Goal: Task Accomplishment & Management: Manage account settings

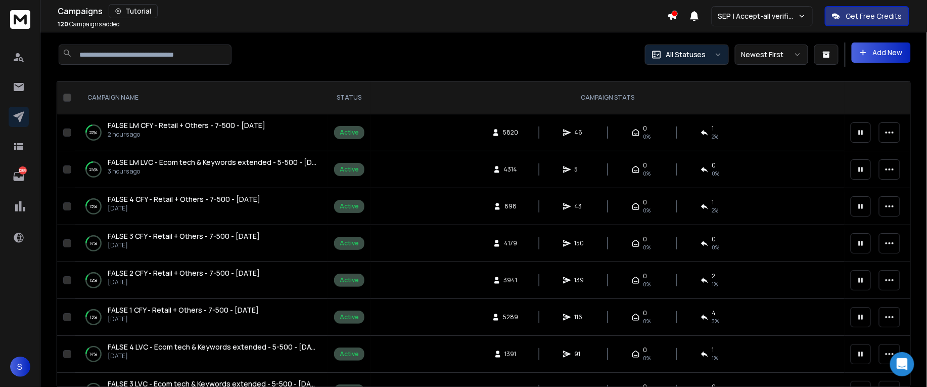
click at [678, 59] on p "All Statuses" at bounding box center [686, 55] width 40 height 10
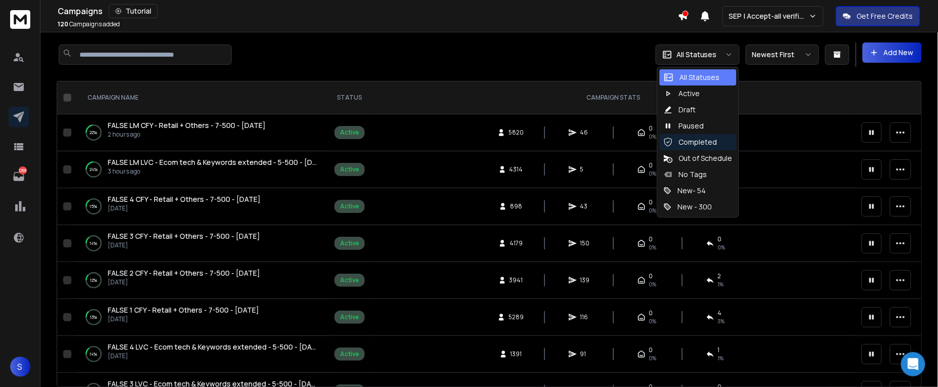
click at [690, 145] on div "Completed" at bounding box center [690, 142] width 54 height 10
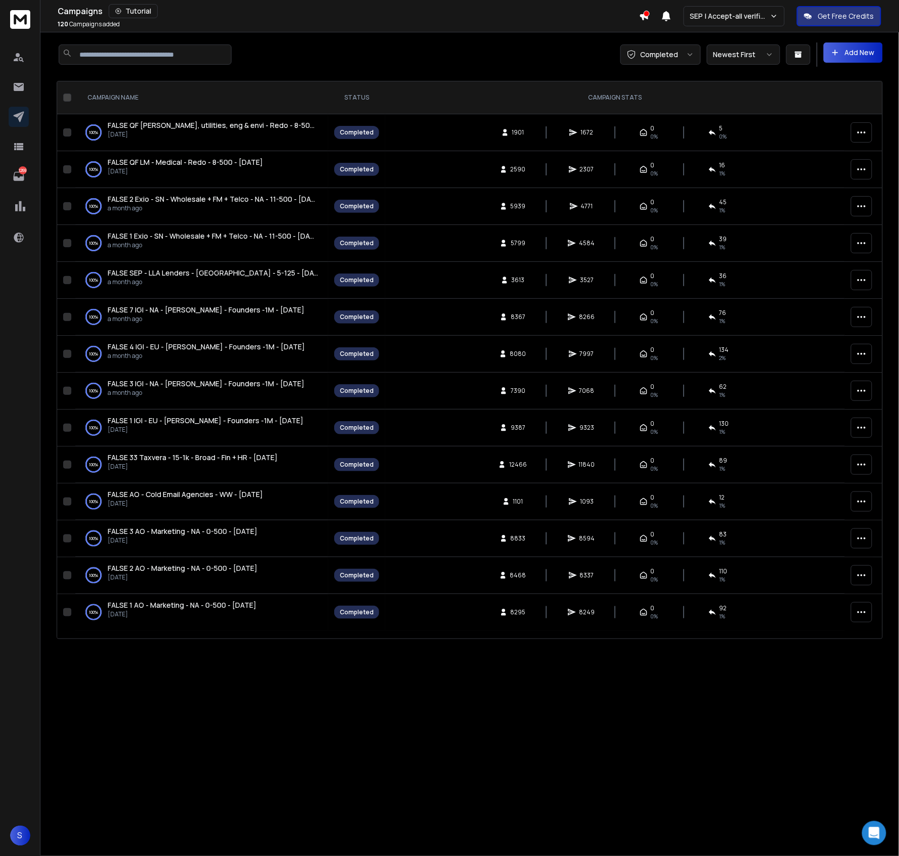
click at [195, 356] on p "a month ago" at bounding box center [206, 356] width 197 height 8
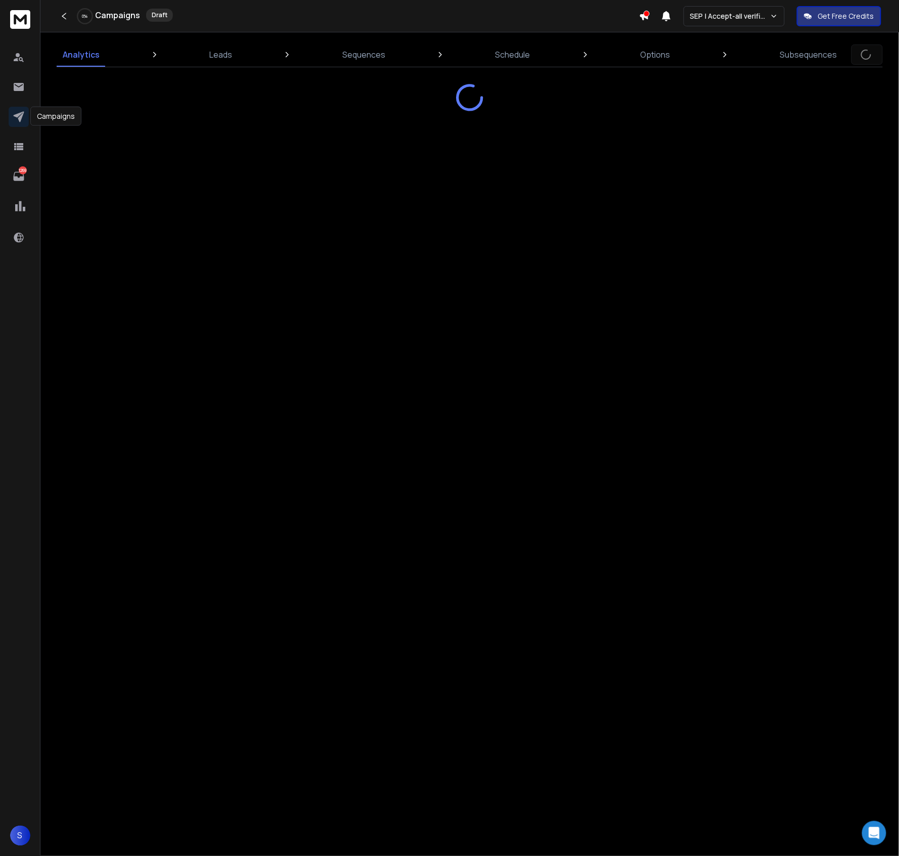
click at [14, 111] on icon at bounding box center [19, 117] width 12 height 12
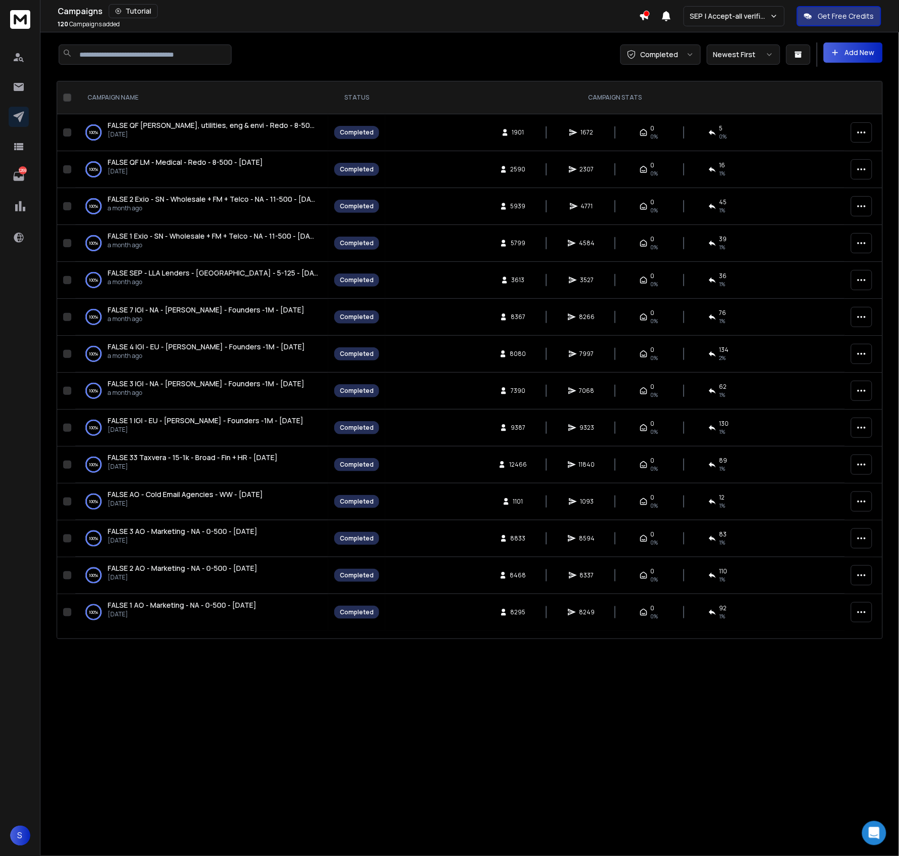
click at [227, 386] on td "100 % FALSE 33 Taxvera - 15-1k - Broad - Fin + HR - 06.26.2025 2 months ago" at bounding box center [201, 465] width 253 height 37
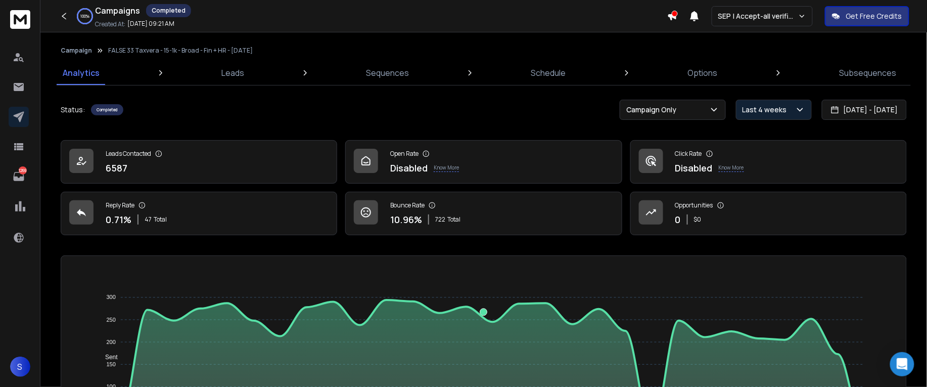
click at [747, 116] on button "Last 4 weeks" at bounding box center [774, 110] width 76 height 20
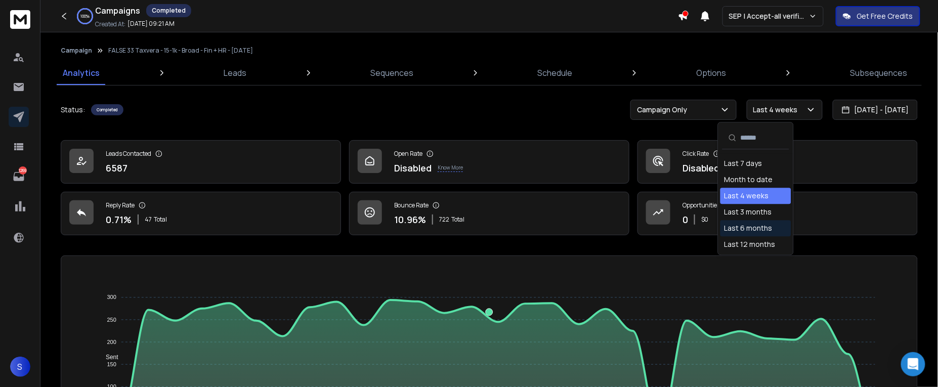
click at [745, 229] on div "Last 6 months" at bounding box center [748, 228] width 48 height 10
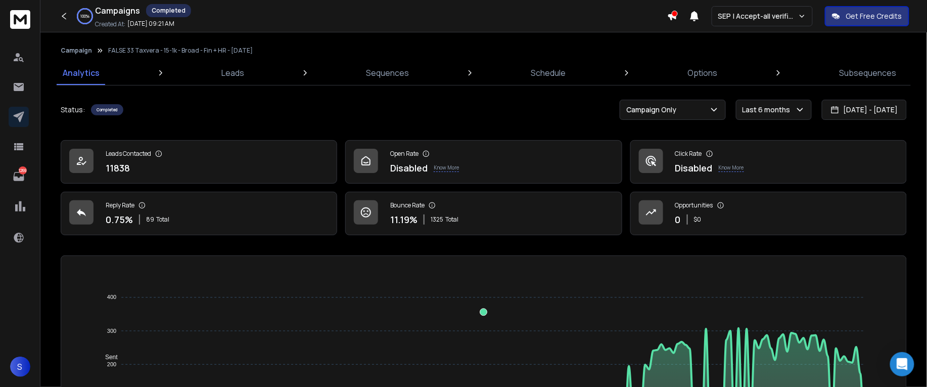
drag, startPoint x: 124, startPoint y: 51, endPoint x: 264, endPoint y: 52, distance: 139.6
click at [264, 52] on div "Campaign FALSE 33 Taxvera - 15-1k - Broad - Fin + HR - 06.26.2025" at bounding box center [484, 51] width 847 height 8
copy p "33 Taxvera - 15-1k - Broad - Fin + HR - 06.26.2025"
click at [249, 76] on link "Leads" at bounding box center [232, 73] width 35 height 24
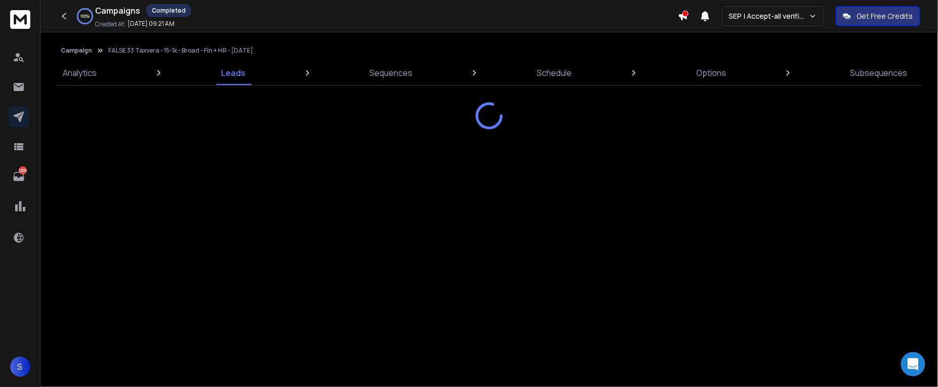
click at [334, 55] on div "Campaign FALSE 33 Taxvera - 15-1k - Broad - Fin + HR - 06.26.2025" at bounding box center [489, 50] width 865 height 16
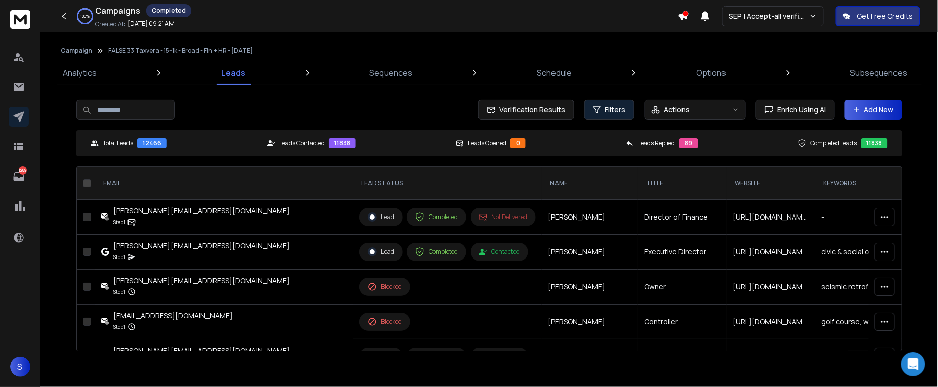
click at [621, 109] on span "Filters" at bounding box center [615, 110] width 21 height 10
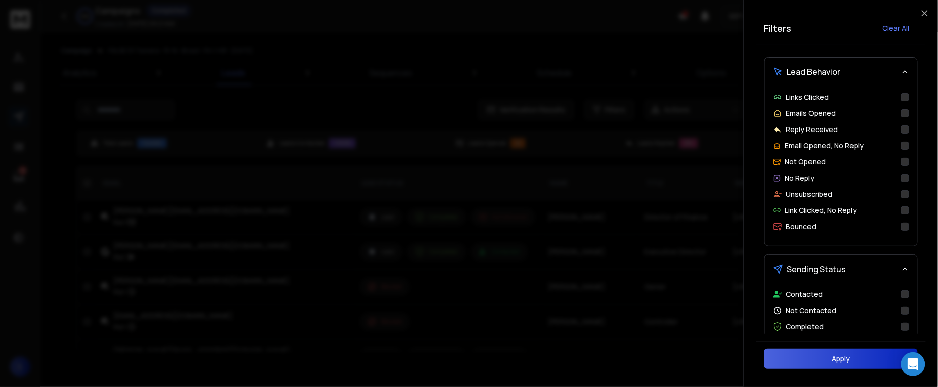
click at [816, 228] on div "Bounced" at bounding box center [841, 226] width 136 height 10
click at [786, 228] on p "Bounced" at bounding box center [801, 226] width 30 height 10
click at [901, 228] on button "Bounced" at bounding box center [905, 227] width 8 height 8
click at [830, 358] on button "Apply" at bounding box center [840, 358] width 153 height 20
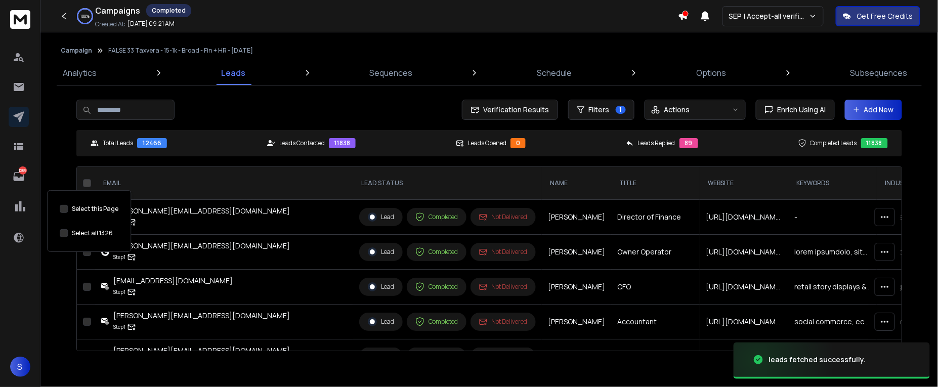
click at [70, 233] on div "Select all 1326" at bounding box center [89, 233] width 59 height 8
click at [63, 232] on button "Select this Page" at bounding box center [64, 233] width 8 height 8
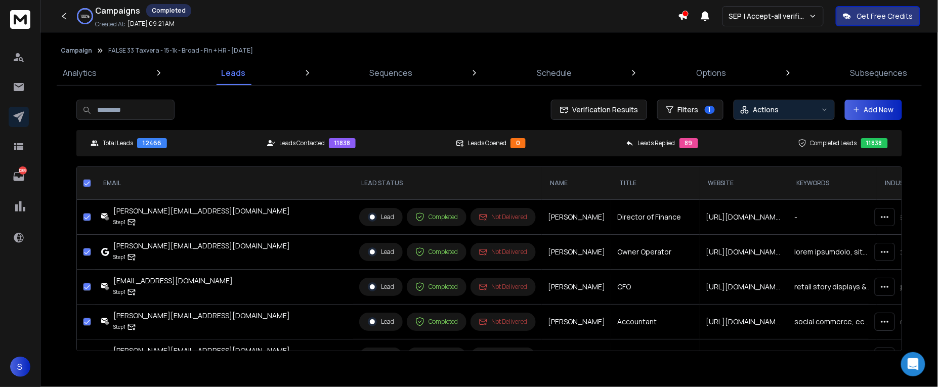
click at [793, 115] on button "Actions" at bounding box center [783, 110] width 101 height 20
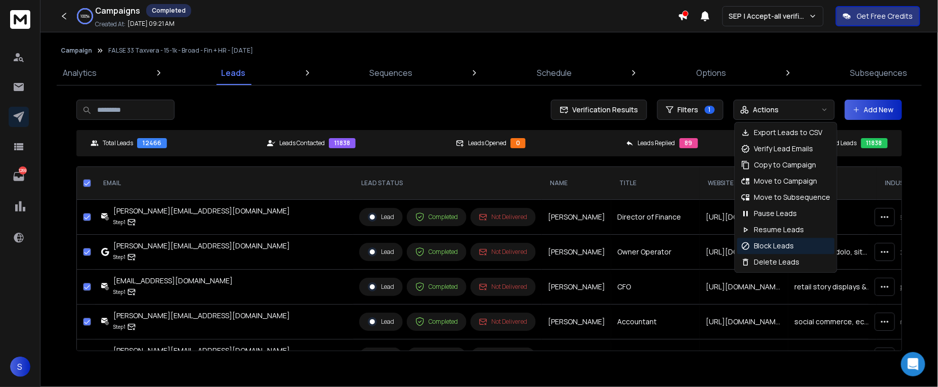
click at [781, 244] on p "Block Leads" at bounding box center [774, 246] width 40 height 10
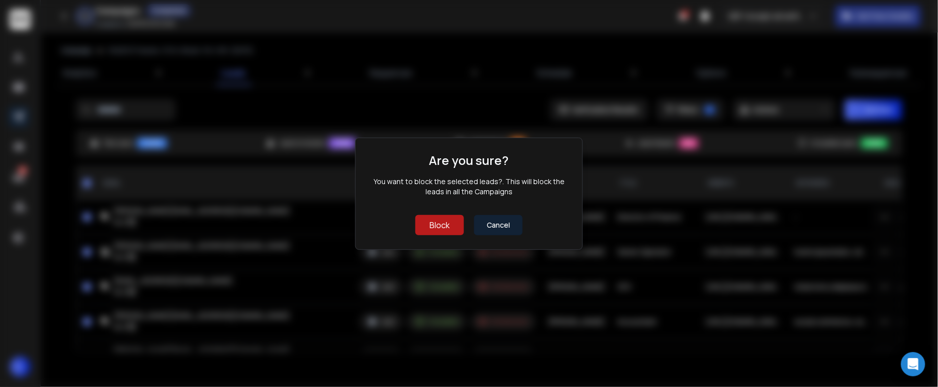
click at [434, 221] on button "Block" at bounding box center [439, 225] width 49 height 20
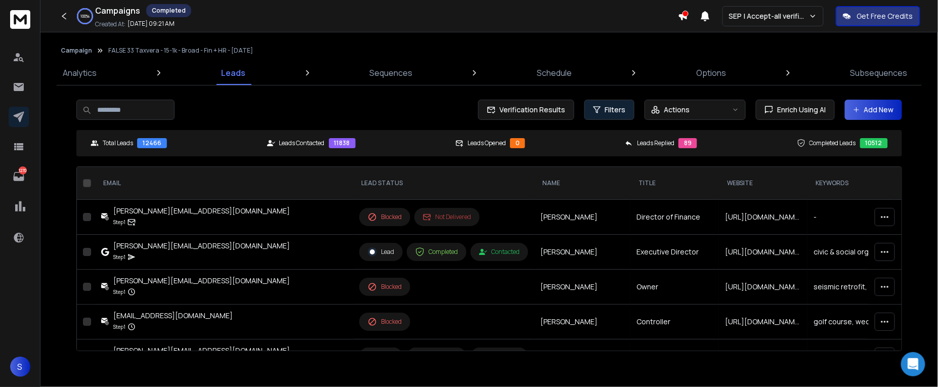
click at [613, 108] on span "Filters" at bounding box center [615, 110] width 21 height 10
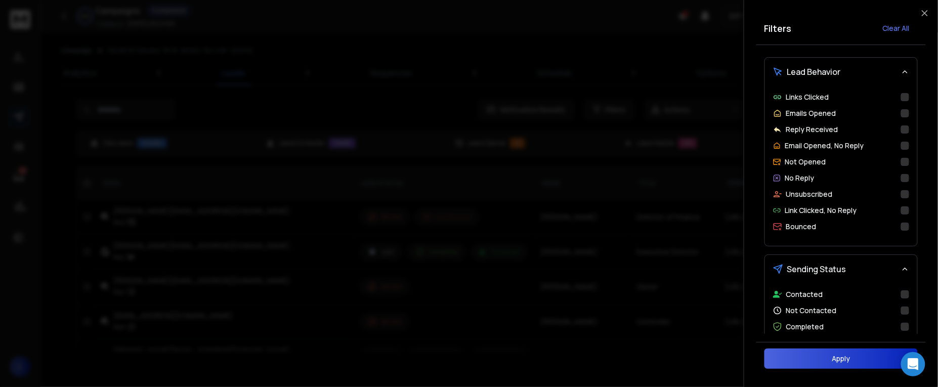
click at [791, 224] on p "Bounced" at bounding box center [801, 226] width 30 height 10
click at [901, 224] on button "Bounced" at bounding box center [905, 227] width 8 height 8
click at [838, 362] on button "Apply" at bounding box center [840, 358] width 153 height 20
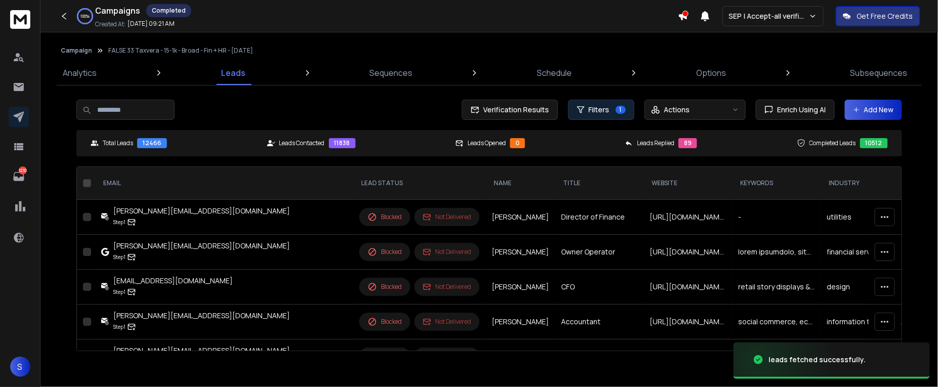
click at [591, 113] on span "Filters" at bounding box center [599, 110] width 21 height 10
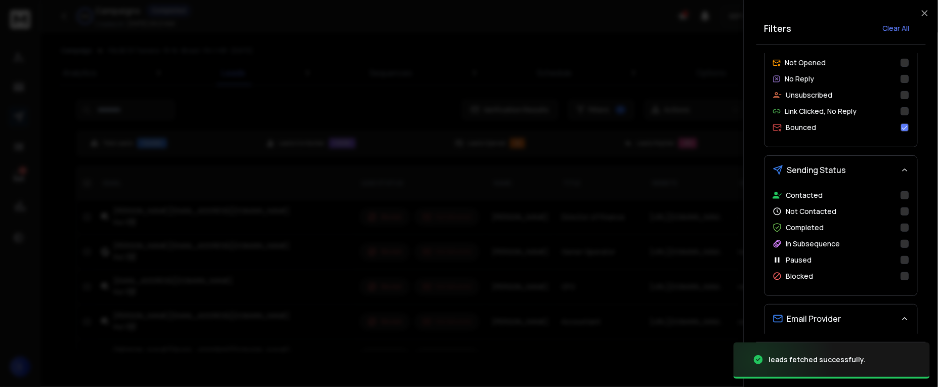
scroll to position [135, 0]
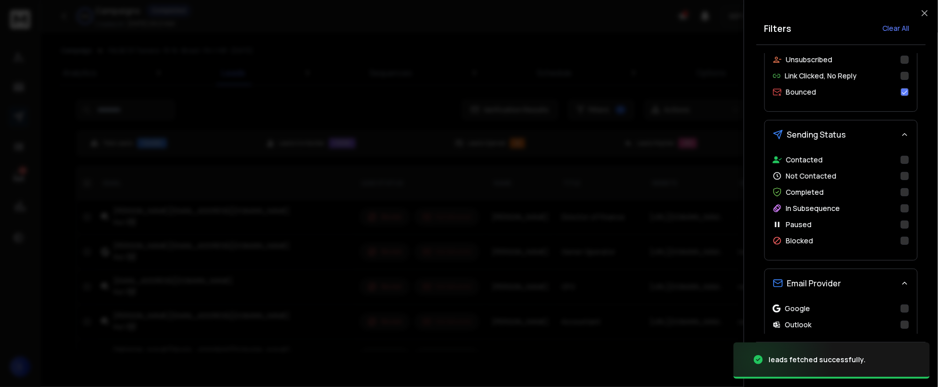
click at [795, 238] on p "Blocked" at bounding box center [799, 241] width 27 height 10
click at [901, 238] on button "Blocked" at bounding box center [905, 241] width 8 height 8
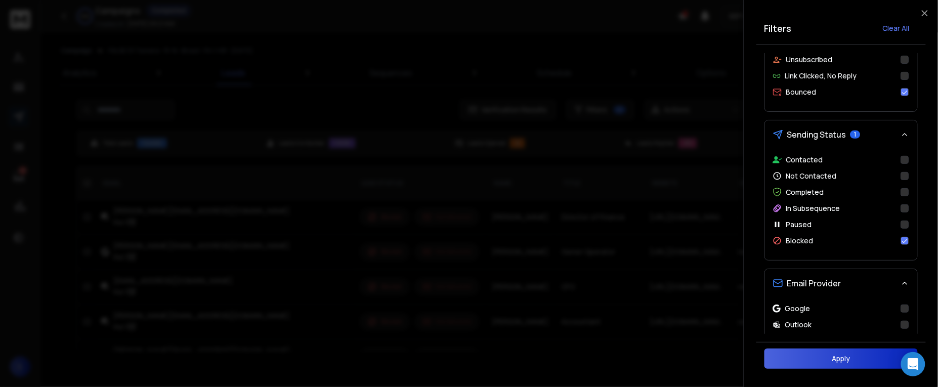
click at [781, 92] on icon at bounding box center [777, 91] width 9 height 9
click at [901, 92] on button "Bounced" at bounding box center [905, 92] width 8 height 8
click at [866, 357] on button "Apply" at bounding box center [840, 358] width 153 height 20
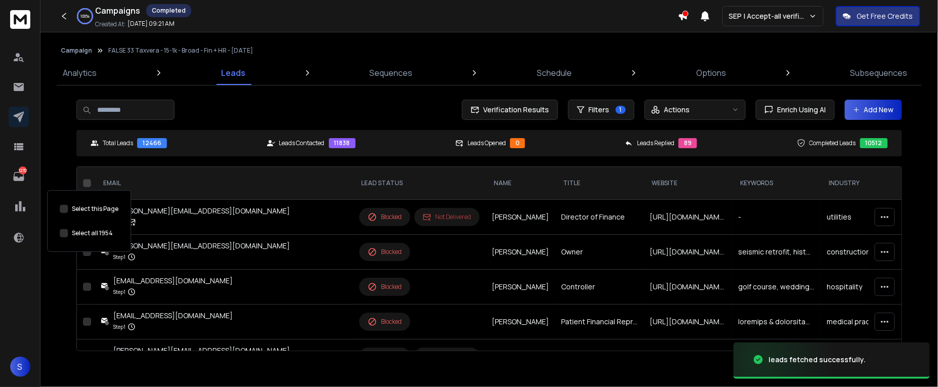
click at [65, 230] on button "Select this Page" at bounding box center [64, 233] width 8 height 8
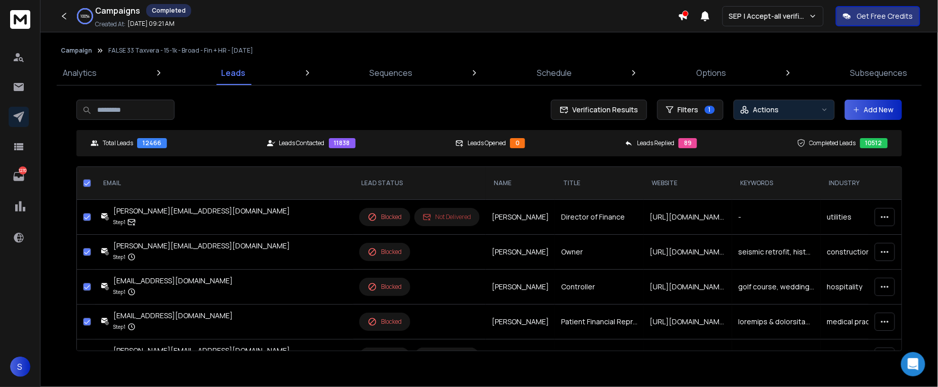
click at [767, 110] on p "Actions" at bounding box center [766, 110] width 26 height 10
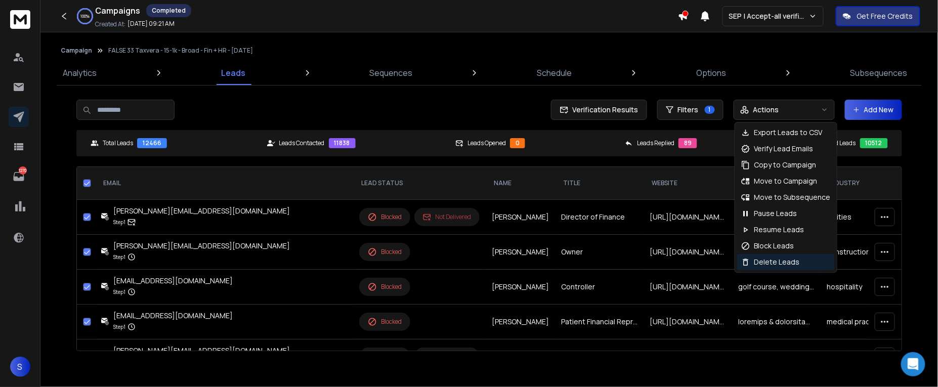
click at [798, 257] on div "Delete Leads" at bounding box center [786, 262] width 98 height 16
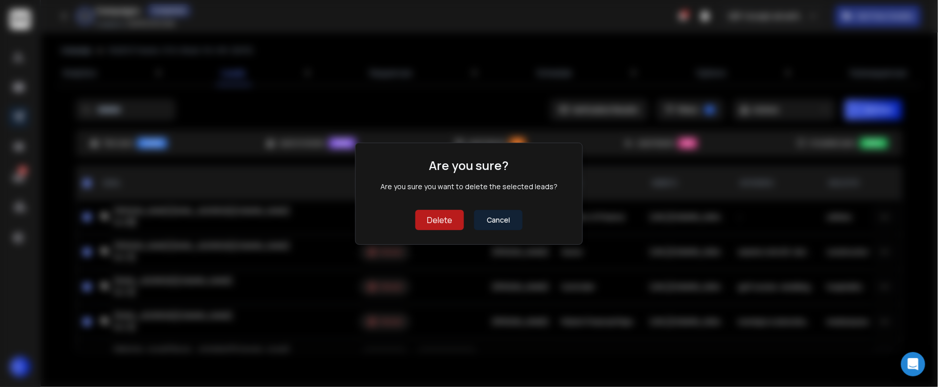
click at [443, 213] on button "Delete" at bounding box center [439, 220] width 49 height 20
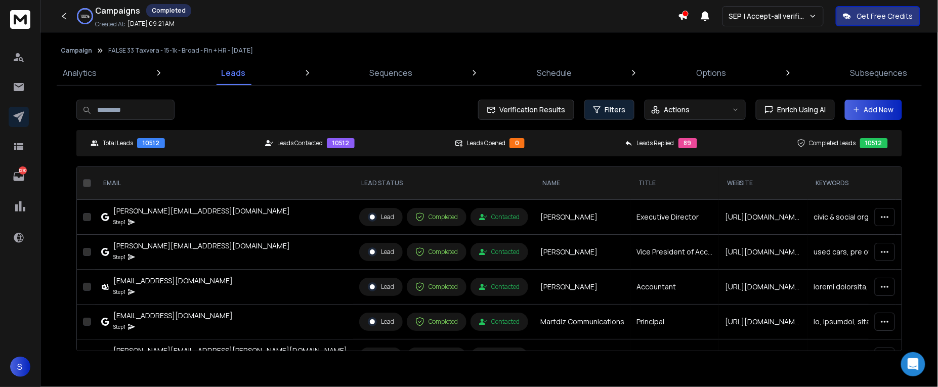
click at [609, 111] on span "Filters" at bounding box center [615, 110] width 21 height 10
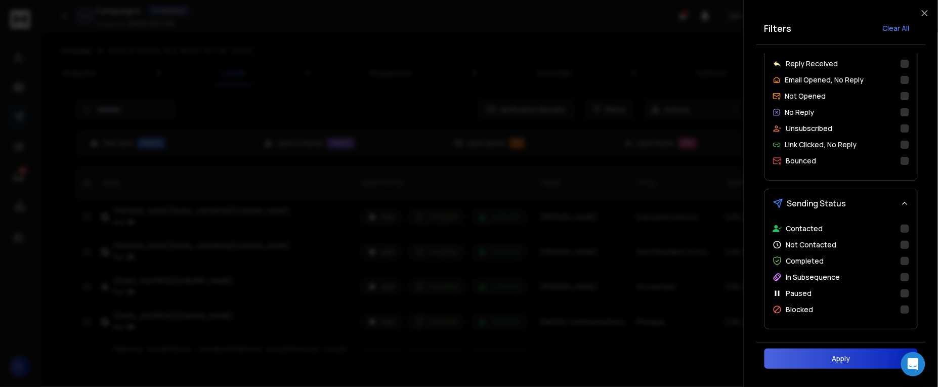
scroll to position [67, 0]
click at [793, 312] on p "Blocked" at bounding box center [799, 308] width 27 height 10
click at [901, 312] on button "Blocked" at bounding box center [905, 308] width 8 height 8
click at [802, 357] on button "Apply" at bounding box center [840, 358] width 153 height 20
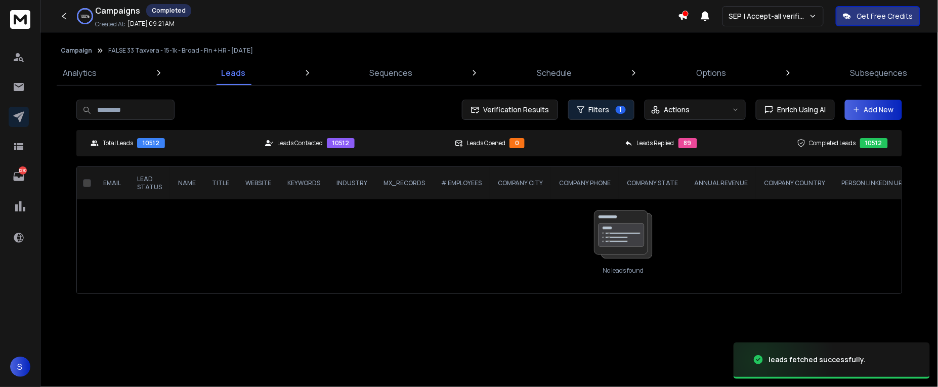
click at [589, 112] on span "Filters" at bounding box center [599, 110] width 21 height 10
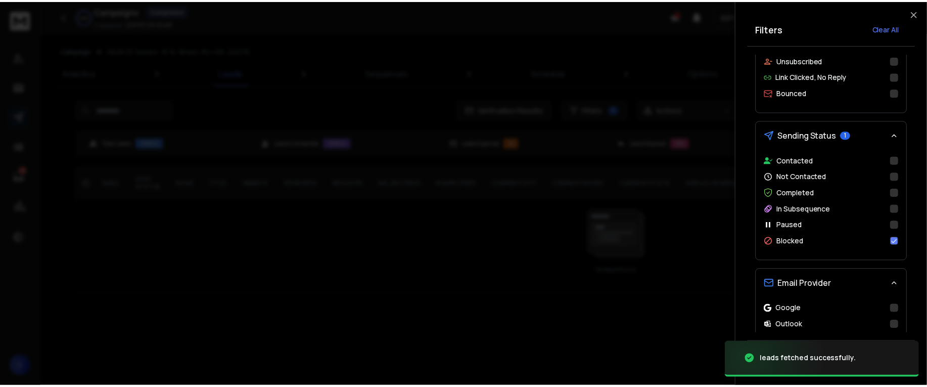
scroll to position [135, 0]
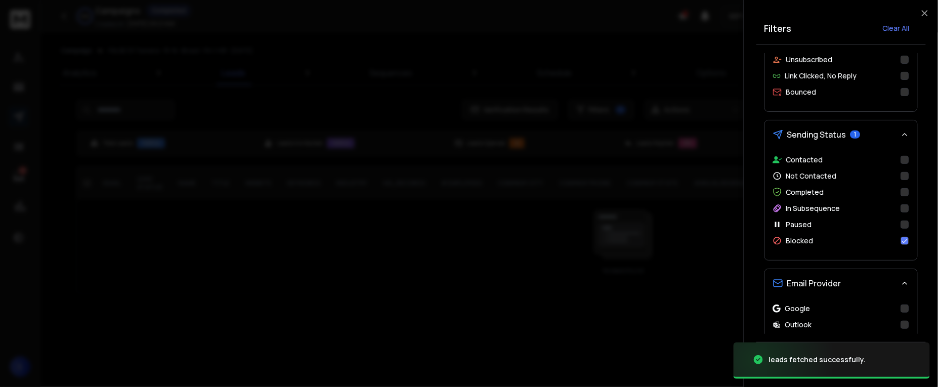
click at [803, 155] on p "Contacted" at bounding box center [804, 160] width 37 height 10
click at [901, 156] on button "Contacted" at bounding box center [905, 160] width 8 height 8
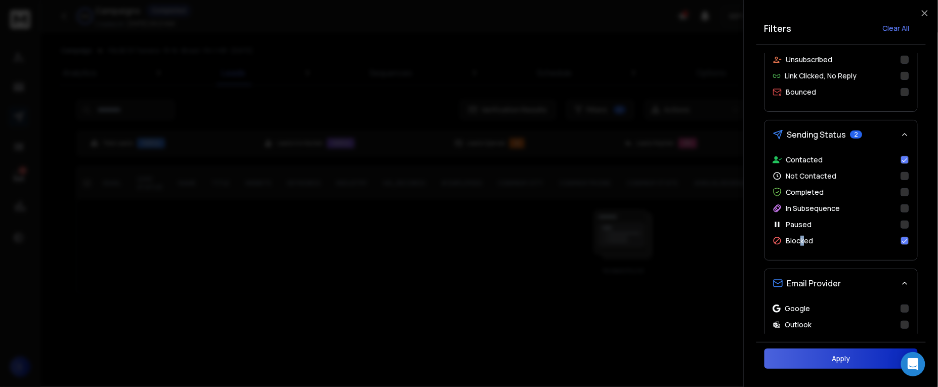
drag, startPoint x: 802, startPoint y: 238, endPoint x: 802, endPoint y: 243, distance: 5.6
click at [804, 237] on p "Blocked" at bounding box center [799, 241] width 27 height 10
click at [787, 239] on p "Blocked" at bounding box center [799, 241] width 27 height 10
click at [901, 239] on button "Blocked" at bounding box center [905, 241] width 8 height 8
click at [820, 356] on button "Apply" at bounding box center [840, 358] width 153 height 20
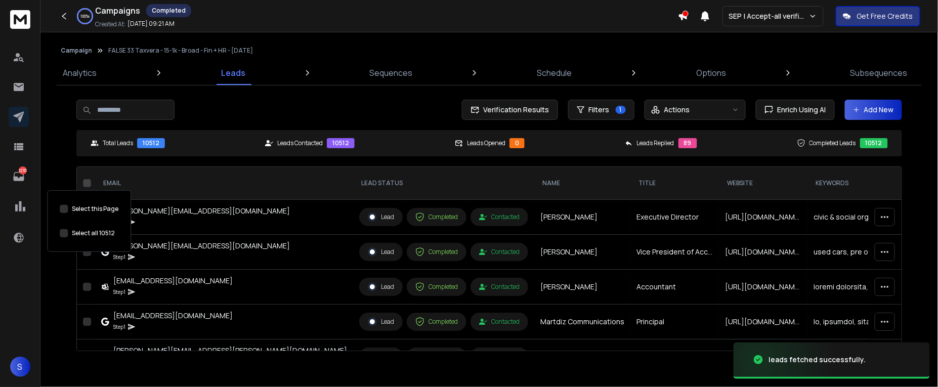
click at [64, 233] on button "Select this Page" at bounding box center [64, 233] width 8 height 8
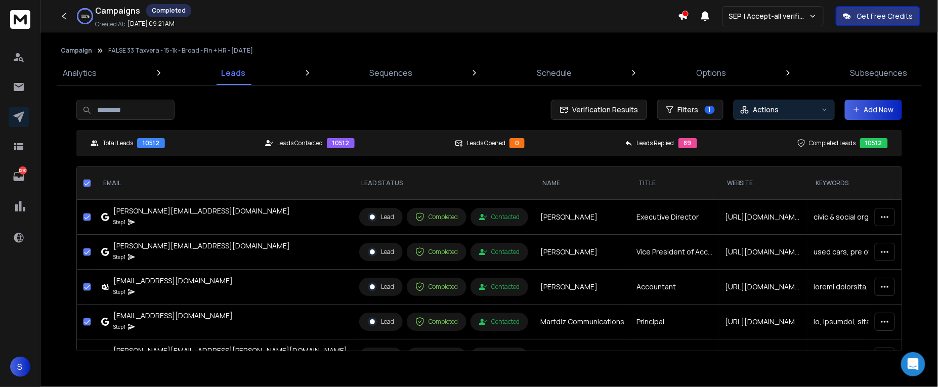
click at [813, 114] on div "Actions" at bounding box center [778, 110] width 77 height 10
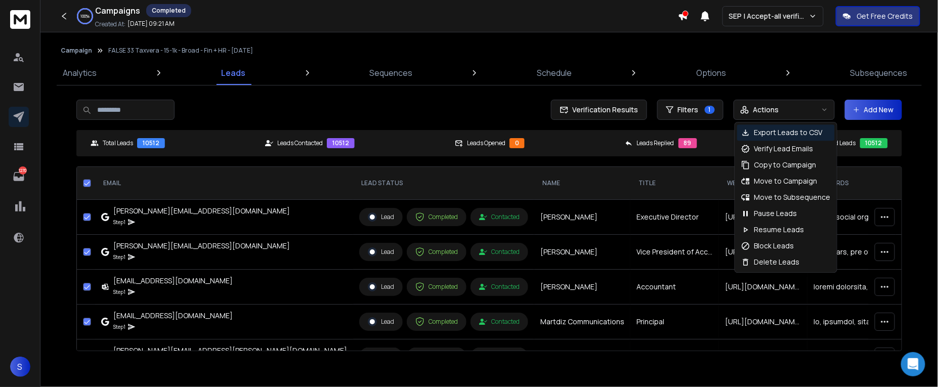
click at [808, 130] on p "Export Leads to CSV" at bounding box center [788, 132] width 68 height 10
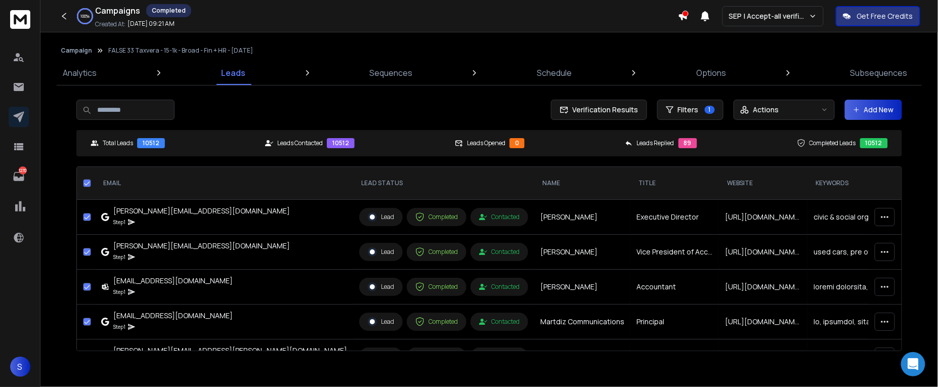
click at [31, 121] on div at bounding box center [20, 119] width 23 height 24
click at [23, 118] on icon at bounding box center [19, 117] width 12 height 12
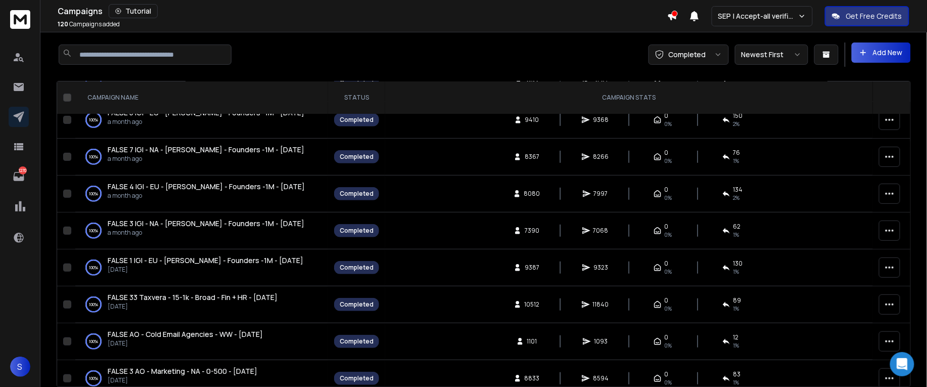
scroll to position [202, 0]
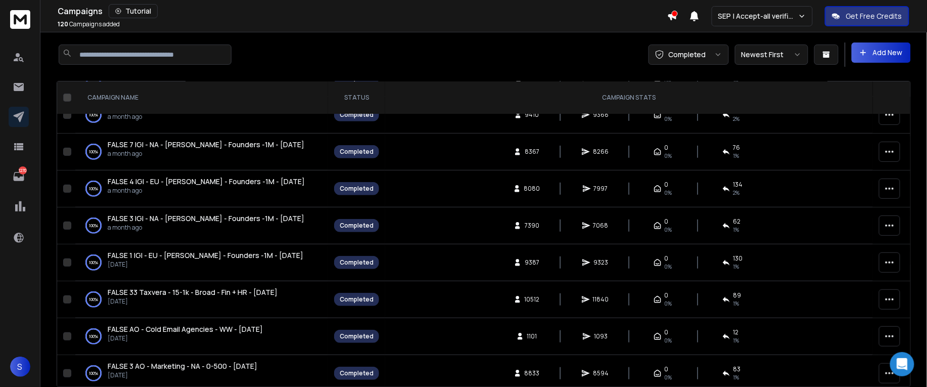
click at [885, 304] on icon "button" at bounding box center [890, 299] width 10 height 10
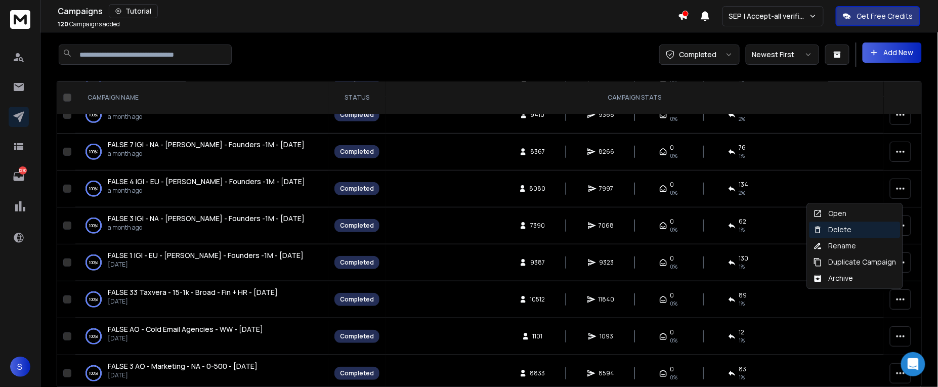
click at [844, 230] on div "Delete" at bounding box center [832, 230] width 38 height 10
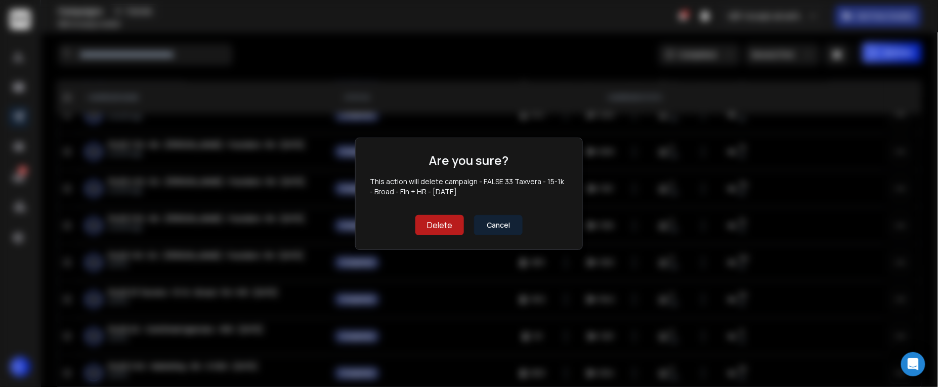
click at [446, 229] on button "Delete" at bounding box center [439, 225] width 49 height 20
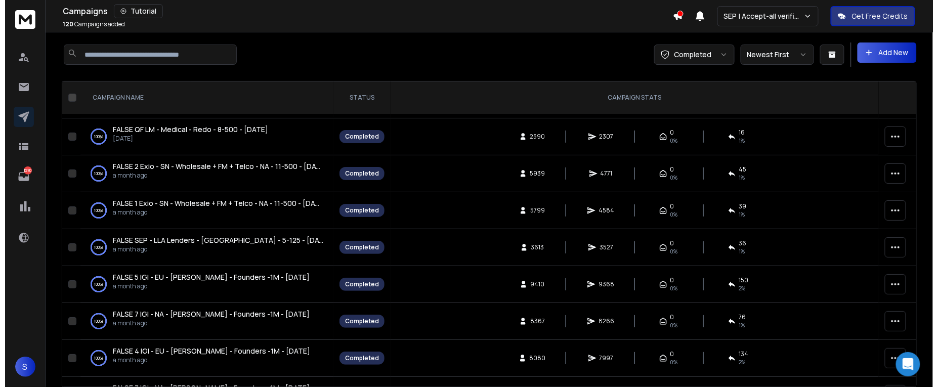
scroll to position [0, 0]
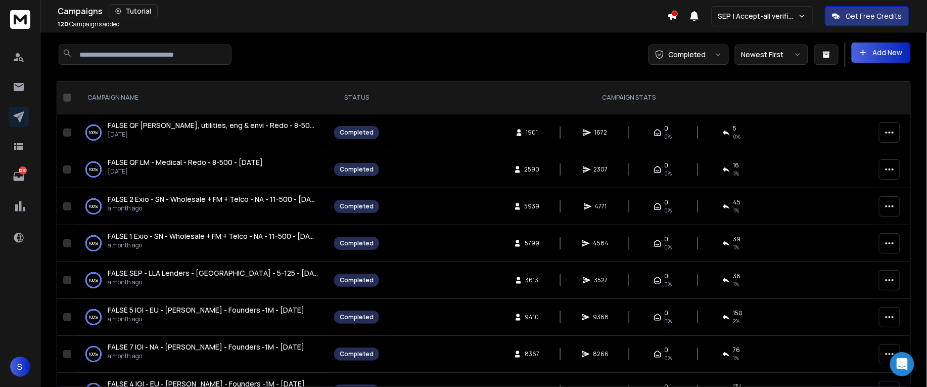
click at [244, 236] on span "FALSE 1 Exio - SN - Wholesale + FM + Telco - NA - 11-500 - [DATE]" at bounding box center [215, 236] width 214 height 10
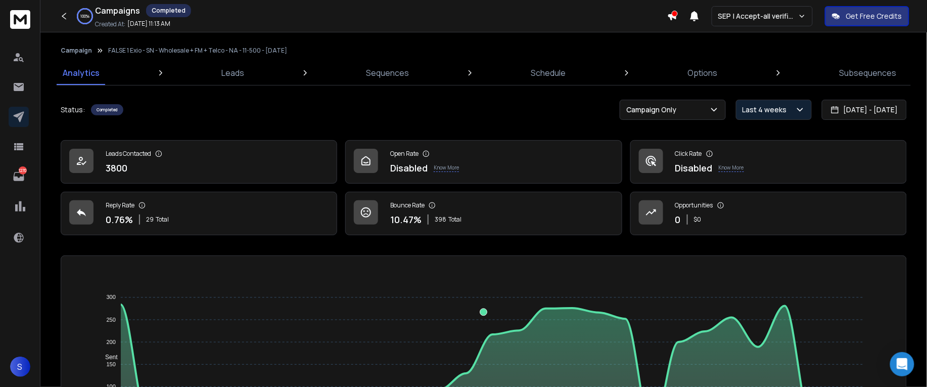
click at [743, 114] on p "Last 4 weeks" at bounding box center [767, 110] width 49 height 10
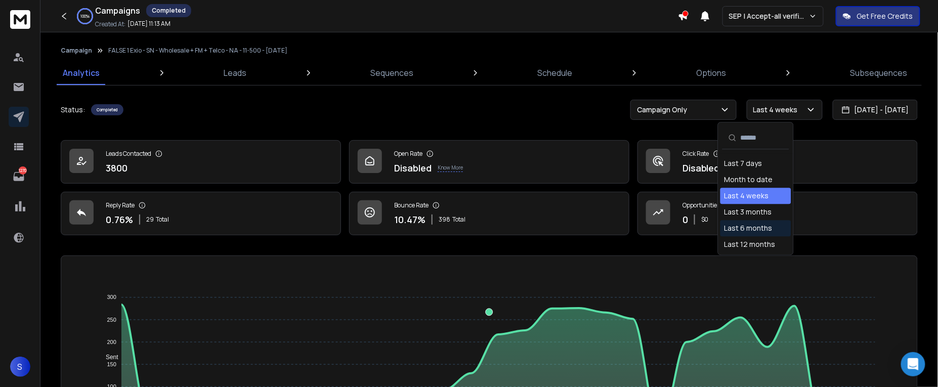
click at [739, 228] on div "Last 6 months" at bounding box center [748, 228] width 48 height 10
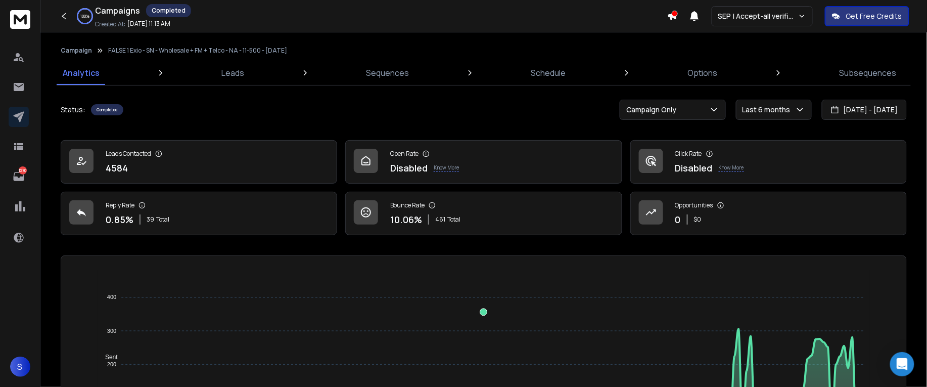
drag, startPoint x: 125, startPoint y: 50, endPoint x: 309, endPoint y: 56, distance: 184.2
click at [309, 56] on div "Campaign FALSE 1 Exio - SN - Wholesale + FM + Telco - NA - 11-500 - 08.27.25" at bounding box center [484, 50] width 855 height 16
copy p "1 Exio - SN - Wholesale + FM + Telco - NA - 11-500 - 08.27.25"
click at [243, 71] on p "Leads" at bounding box center [232, 73] width 23 height 12
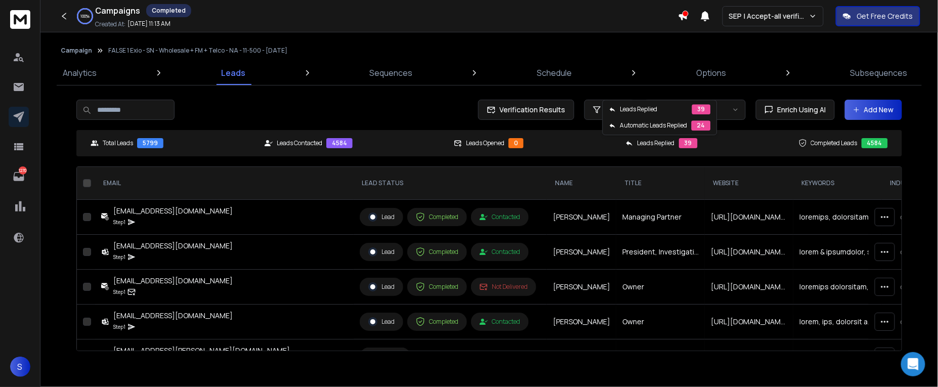
click at [615, 114] on div "Leads Replied 39 Automatic Leads Replied 24" at bounding box center [660, 117] width 102 height 26
click at [601, 45] on div "Campaign FALSE 1 Exio - SN - Wholesale + FM + Telco - NA - 11-500 - 08.27.25" at bounding box center [489, 50] width 865 height 16
click at [602, 101] on button "Filters" at bounding box center [609, 110] width 50 height 20
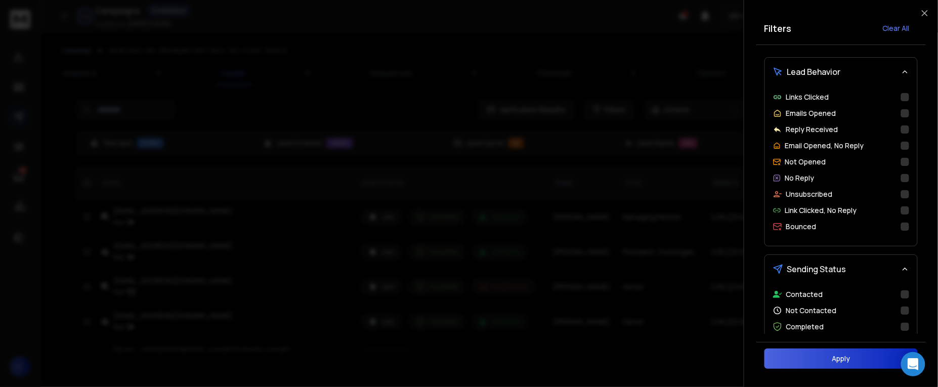
click at [796, 223] on p "Bounced" at bounding box center [801, 226] width 30 height 10
click at [901, 223] on button "Bounced" at bounding box center [905, 227] width 8 height 8
click at [829, 362] on button "Apply" at bounding box center [840, 358] width 153 height 20
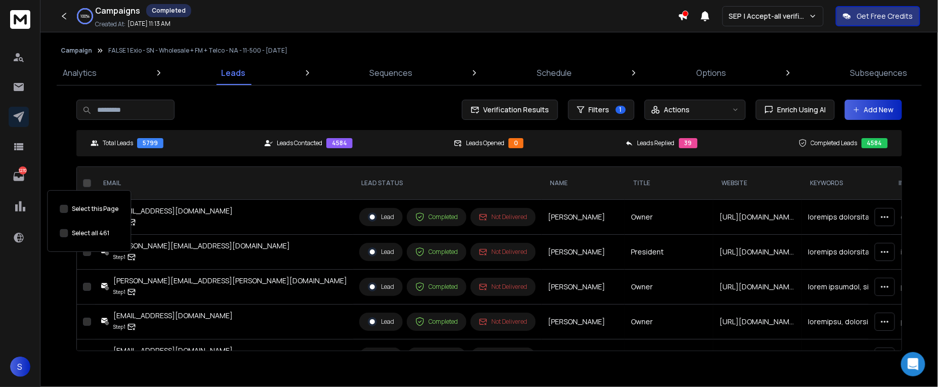
click at [65, 231] on button "Select this Page" at bounding box center [64, 233] width 8 height 8
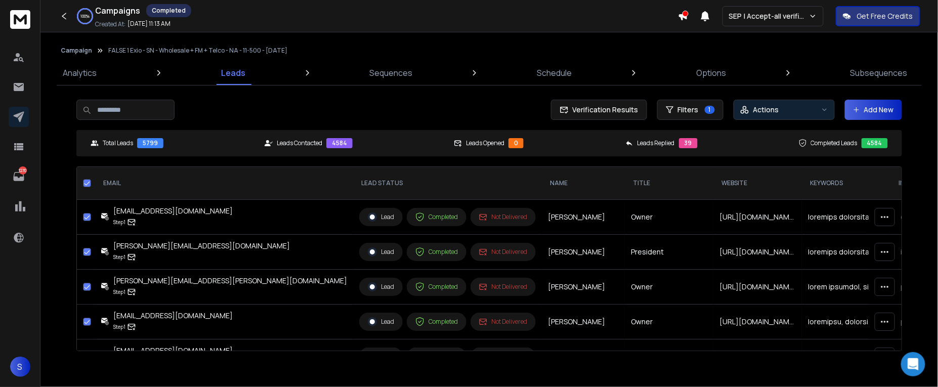
click at [758, 108] on p "Actions" at bounding box center [766, 110] width 26 height 10
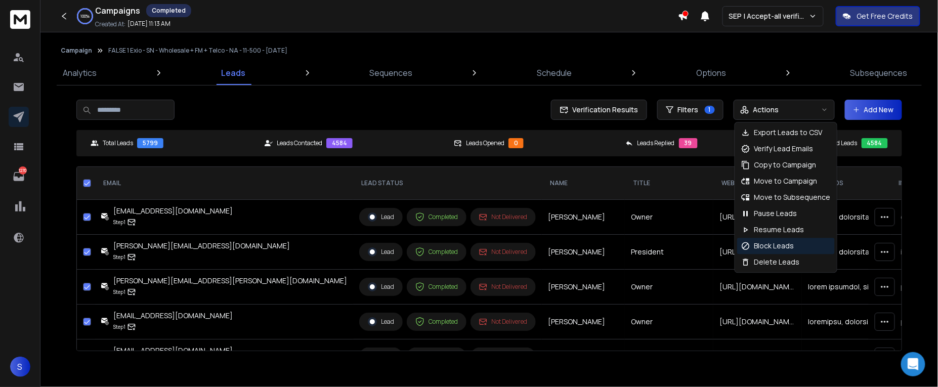
click at [783, 246] on p "Block Leads" at bounding box center [774, 246] width 40 height 10
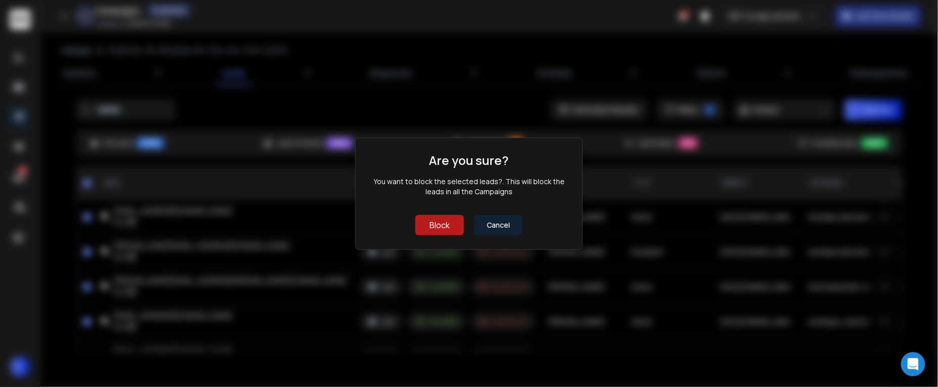
click at [460, 228] on button "Block" at bounding box center [439, 225] width 49 height 20
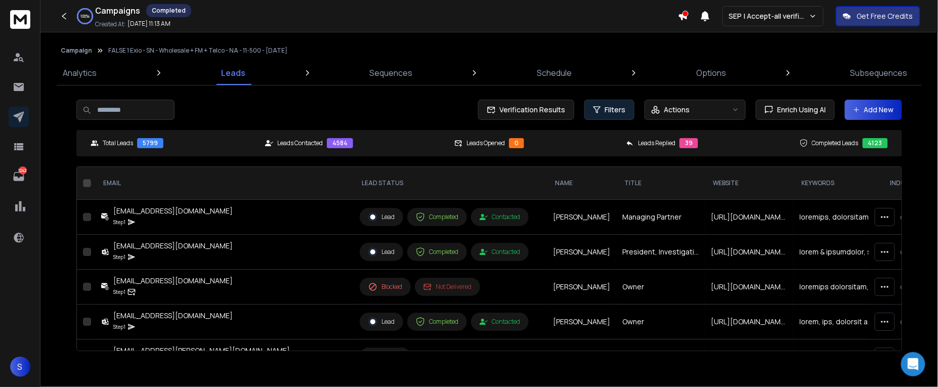
click at [607, 103] on button "Filters" at bounding box center [609, 110] width 50 height 20
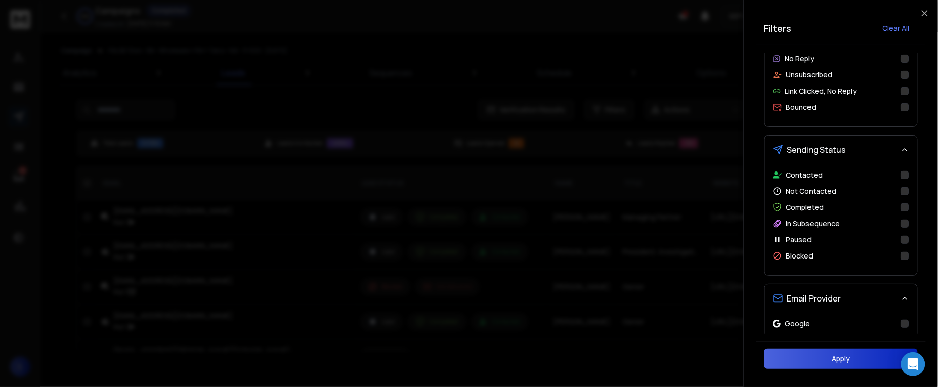
scroll to position [135, 0]
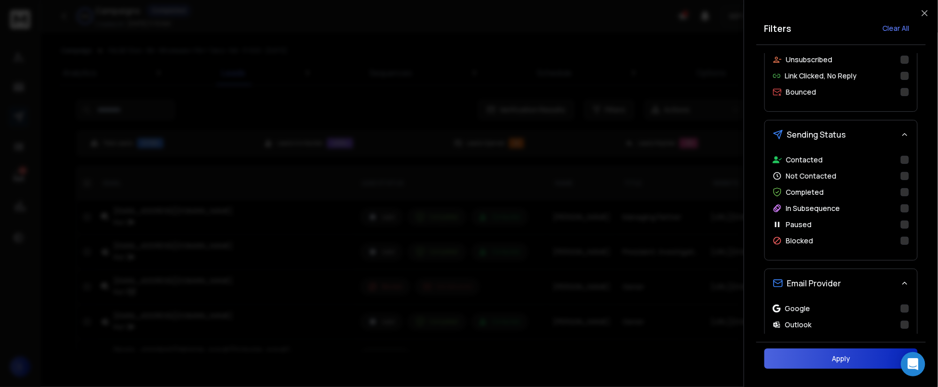
click at [801, 235] on div "Contacted Not Contacted Completed In Subsequence Paused Blocked" at bounding box center [841, 207] width 152 height 105
click at [799, 237] on p "Blocked" at bounding box center [799, 241] width 27 height 10
click at [901, 237] on button "Blocked" at bounding box center [905, 241] width 8 height 8
click at [819, 354] on button "Apply" at bounding box center [840, 358] width 153 height 20
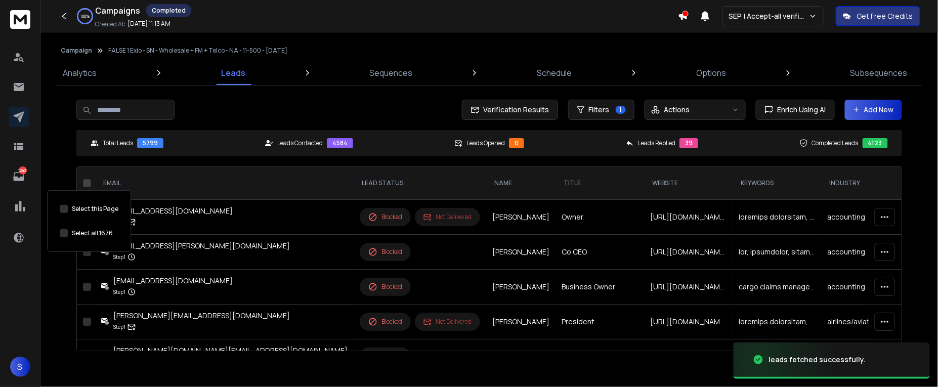
click at [67, 233] on button "Select this Page" at bounding box center [64, 233] width 8 height 8
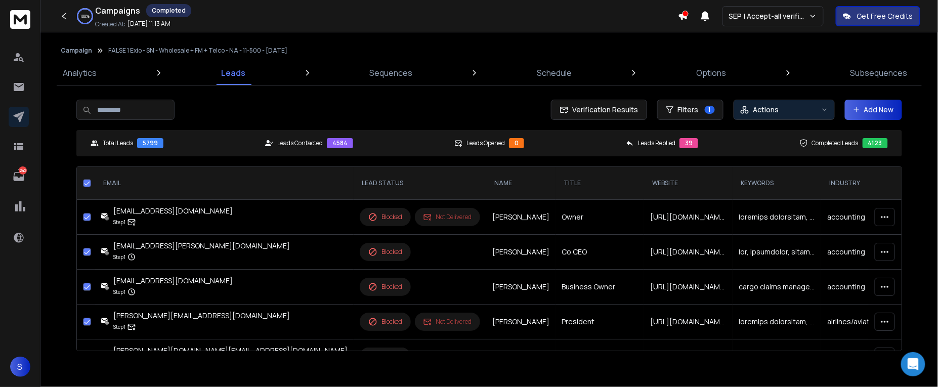
click at [786, 116] on button "Actions" at bounding box center [783, 110] width 101 height 20
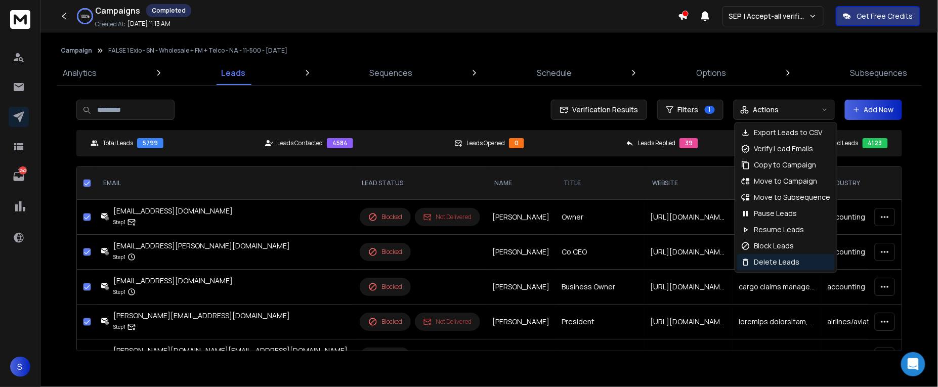
click at [786, 262] on p "Delete Leads" at bounding box center [777, 262] width 46 height 10
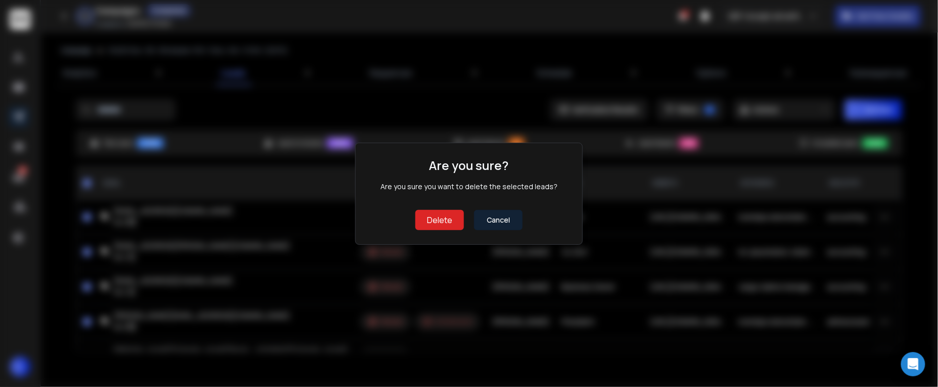
click at [454, 232] on div "Are you sure? Are you sure you want to delete the selected leads? Delete Cancel" at bounding box center [469, 194] width 228 height 102
click at [450, 223] on button "Delete" at bounding box center [439, 220] width 49 height 20
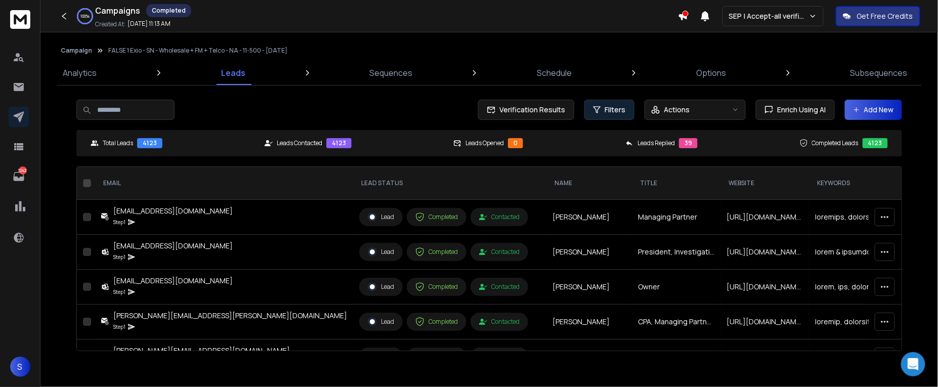
click at [605, 105] on span "Filters" at bounding box center [615, 110] width 21 height 10
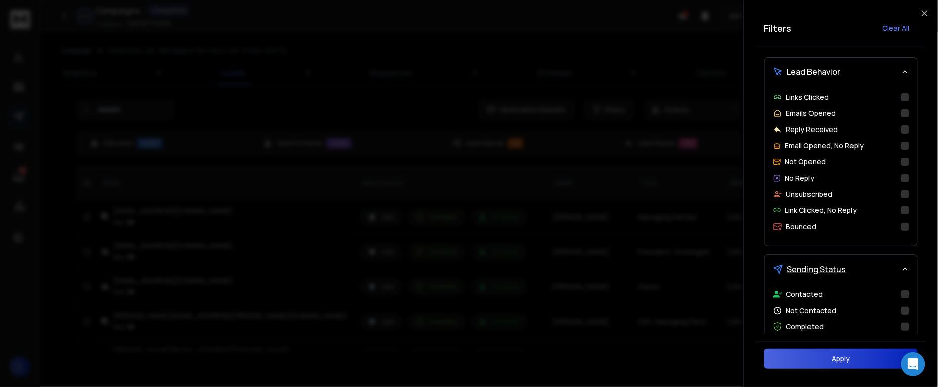
scroll to position [67, 0]
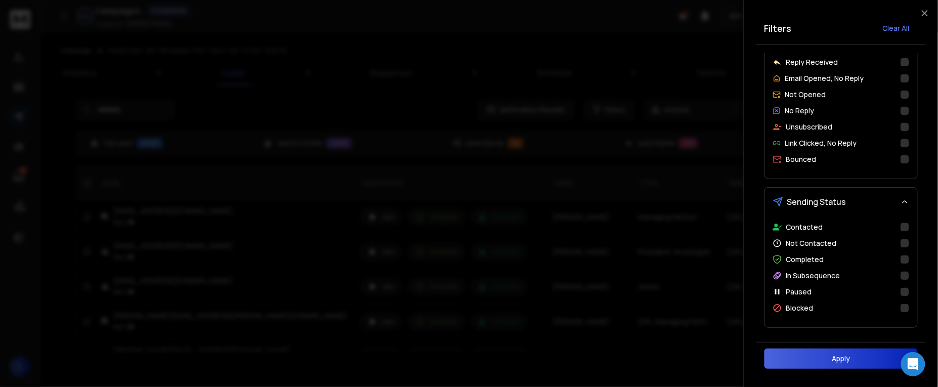
click at [802, 303] on p "Blocked" at bounding box center [799, 308] width 27 height 10
click at [901, 304] on button "Blocked" at bounding box center [905, 308] width 8 height 8
click at [809, 354] on button "Apply" at bounding box center [840, 358] width 153 height 20
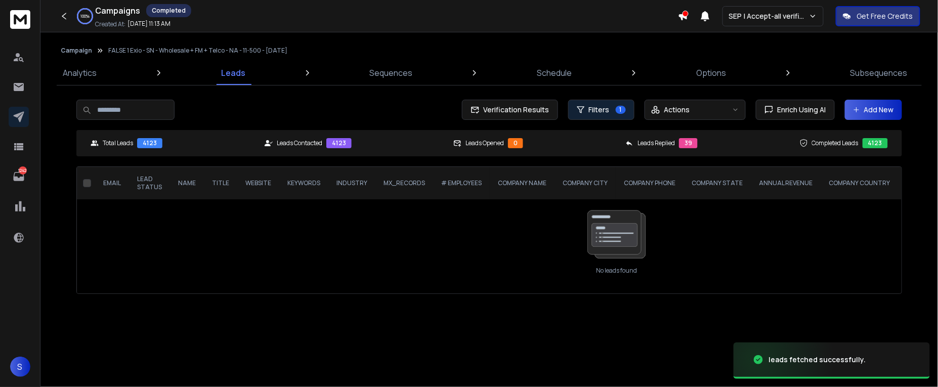
click at [602, 117] on button "Filters 1" at bounding box center [601, 110] width 66 height 20
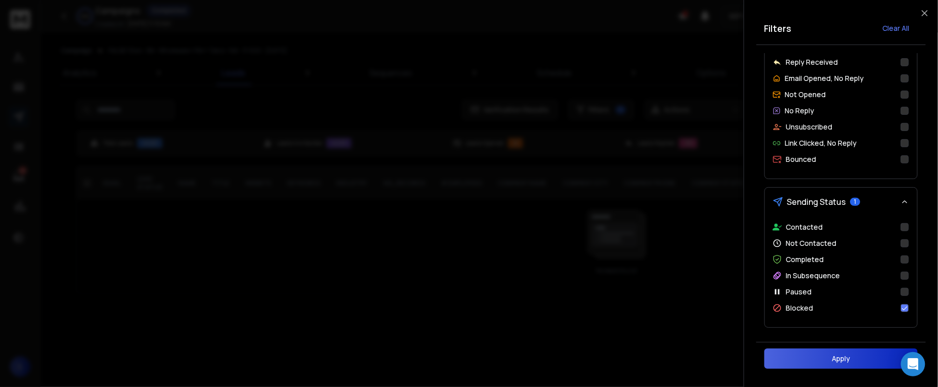
click at [806, 304] on p "Blocked" at bounding box center [799, 308] width 27 height 10
click at [901, 304] on button "Blocked" at bounding box center [905, 308] width 8 height 8
click at [799, 223] on p "Contacted" at bounding box center [804, 227] width 37 height 10
click at [901, 223] on button "Contacted" at bounding box center [905, 227] width 8 height 8
click at [818, 360] on button "Apply" at bounding box center [840, 358] width 153 height 20
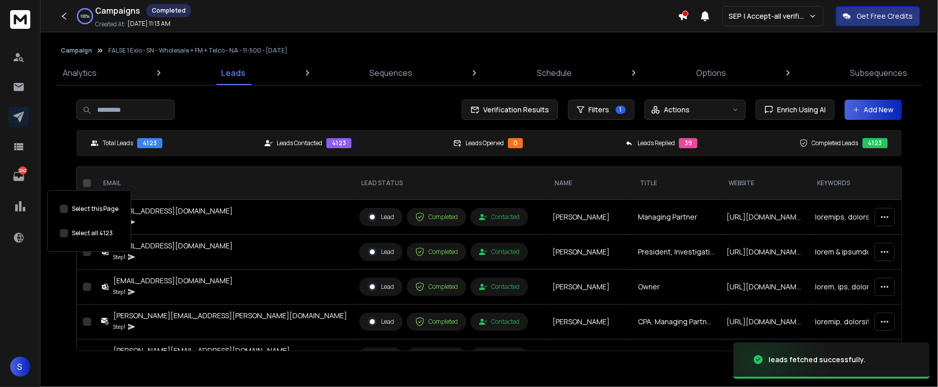
click at [65, 233] on button "Select this Page" at bounding box center [64, 233] width 8 height 8
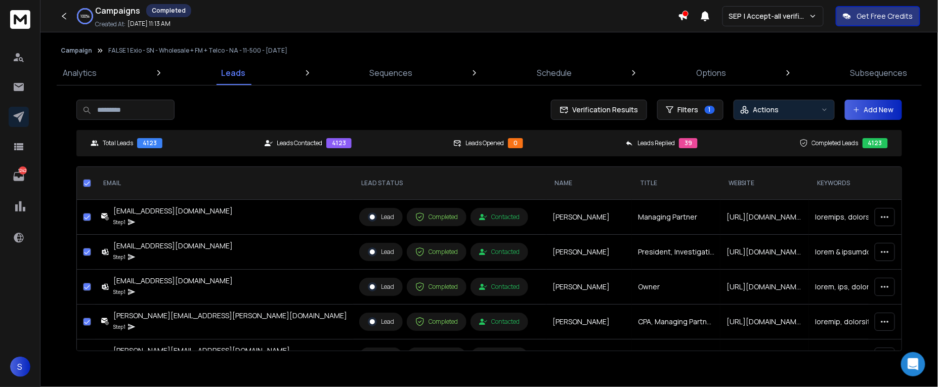
click at [754, 108] on p "Actions" at bounding box center [766, 110] width 26 height 10
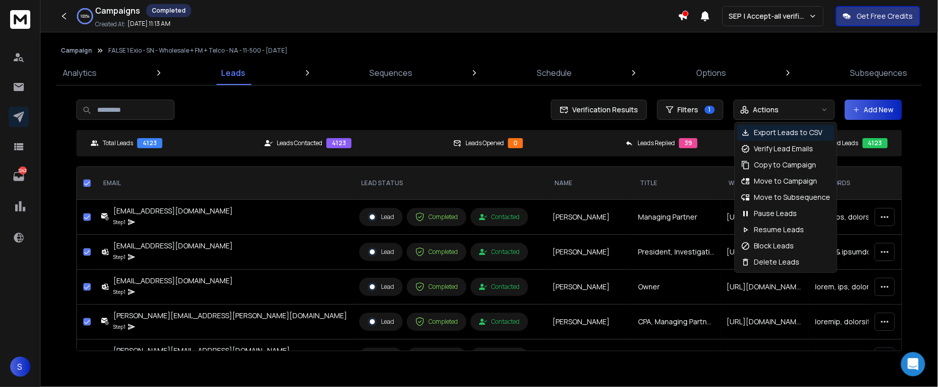
click at [755, 127] on p "Export Leads to CSV" at bounding box center [788, 132] width 68 height 10
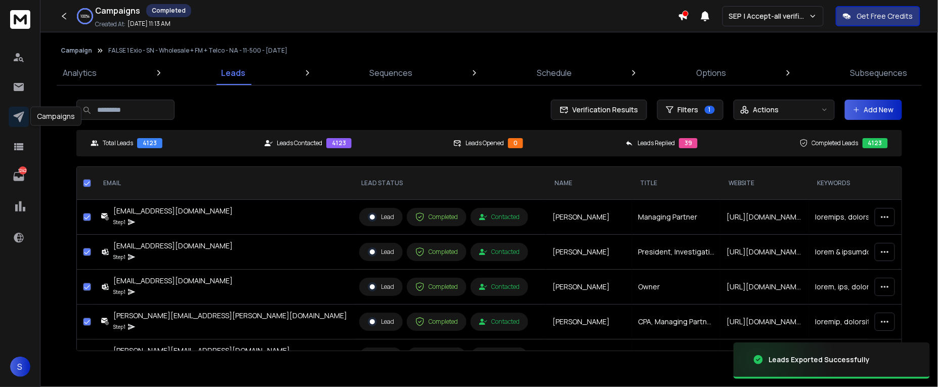
click at [20, 116] on icon at bounding box center [18, 117] width 11 height 11
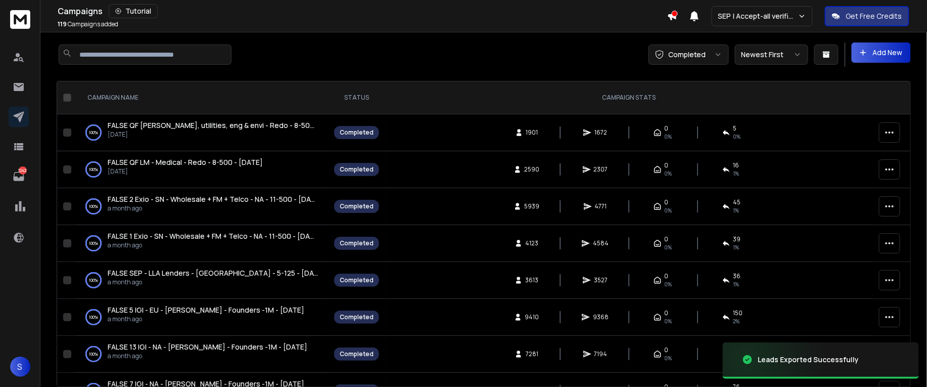
click at [886, 244] on icon "button" at bounding box center [890, 243] width 8 height 2
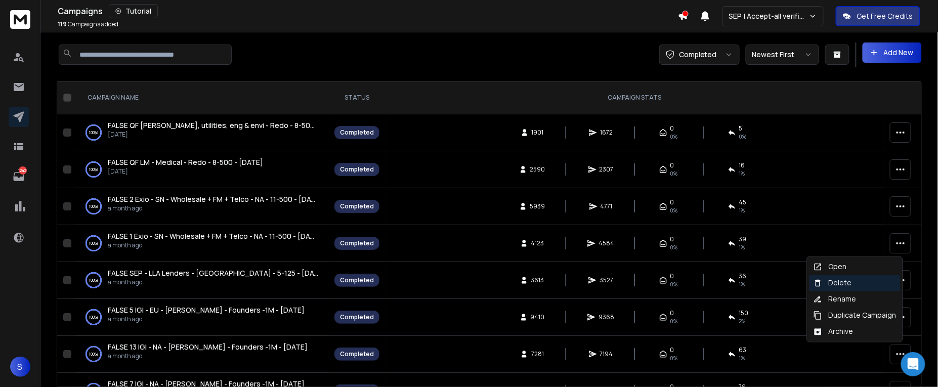
click at [872, 282] on div "Delete" at bounding box center [854, 283] width 91 height 16
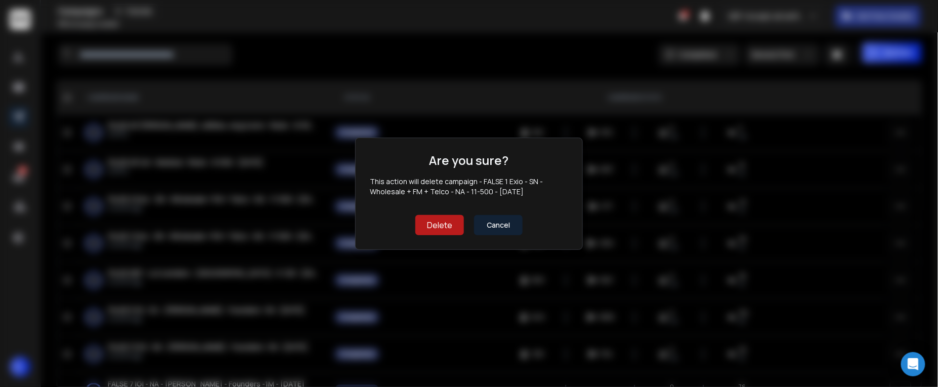
click at [445, 221] on button "Delete" at bounding box center [439, 225] width 49 height 20
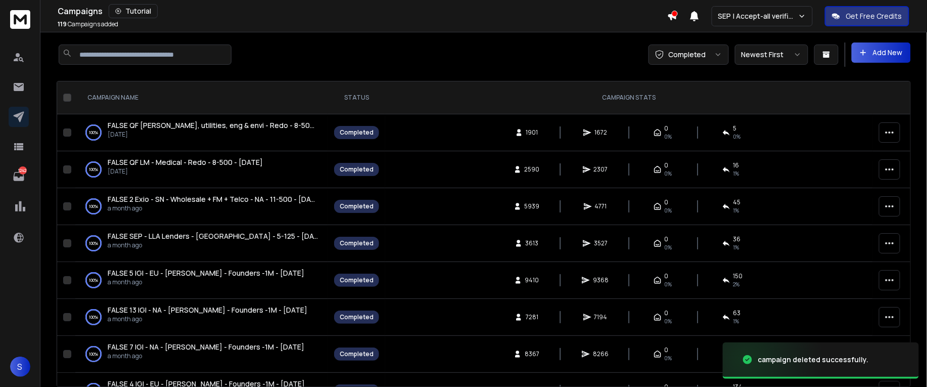
click at [203, 210] on p "a month ago" at bounding box center [213, 208] width 210 height 8
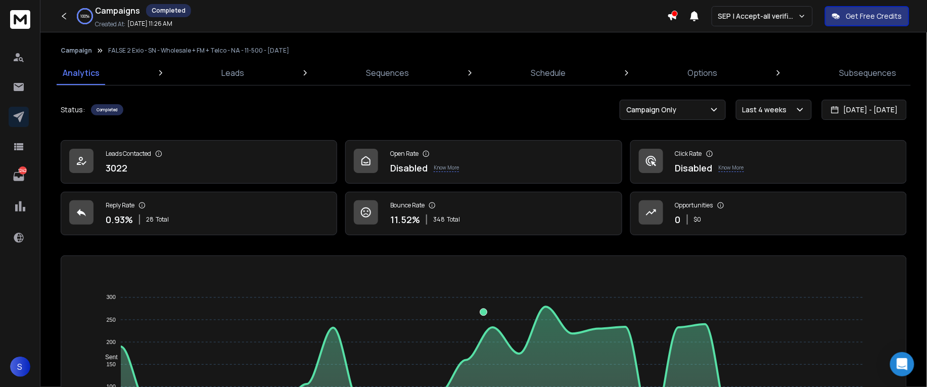
drag, startPoint x: 125, startPoint y: 51, endPoint x: 304, endPoint y: 51, distance: 178.5
click at [306, 51] on div "Campaign FALSE 2 Exio - SN - Wholesale + FM + Telco - NA - 11-500 - 08.27.25" at bounding box center [484, 51] width 847 height 8
copy p "2 Exio - SN - Wholesale + FM + Telco - NA - 11-500 - 08.27.25"
click at [736, 119] on button "Last 4 weeks" at bounding box center [774, 110] width 76 height 20
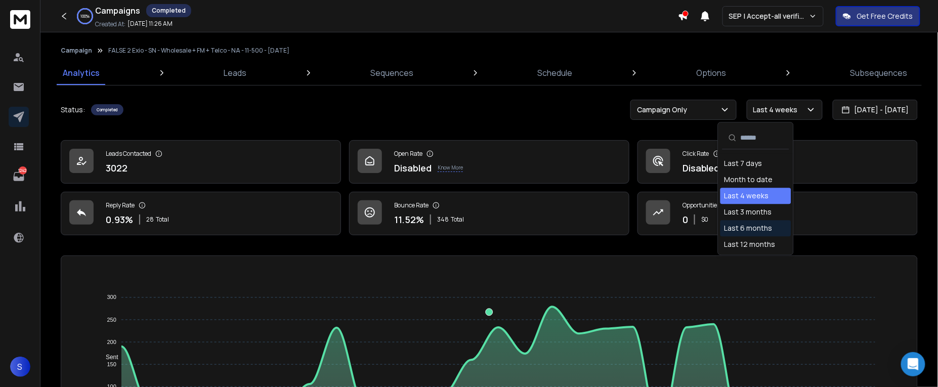
drag, startPoint x: 744, startPoint y: 225, endPoint x: 717, endPoint y: 201, distance: 36.3
click at [745, 225] on div "Last 6 months" at bounding box center [748, 228] width 48 height 10
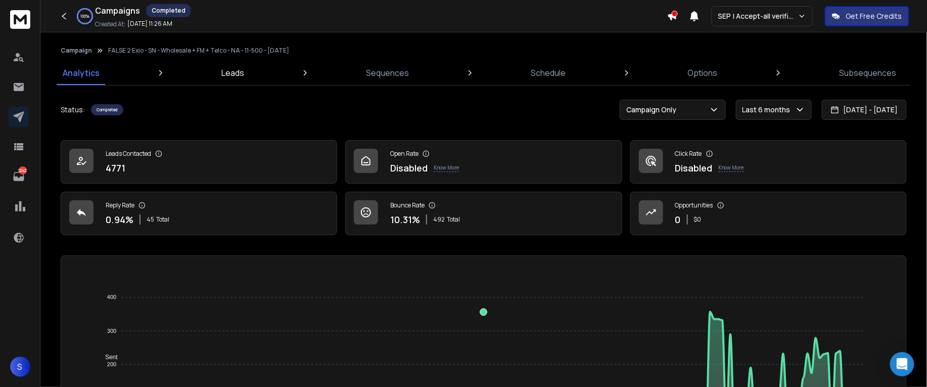
click at [241, 73] on p "Leads" at bounding box center [232, 73] width 23 height 12
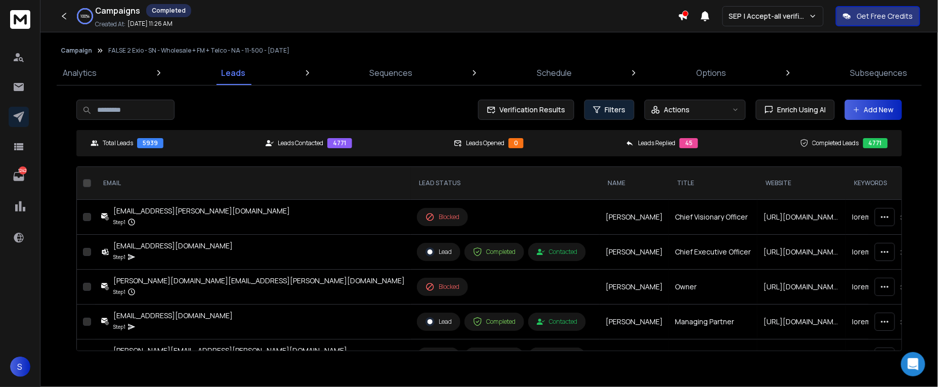
click at [605, 115] on button "Filters" at bounding box center [609, 110] width 50 height 20
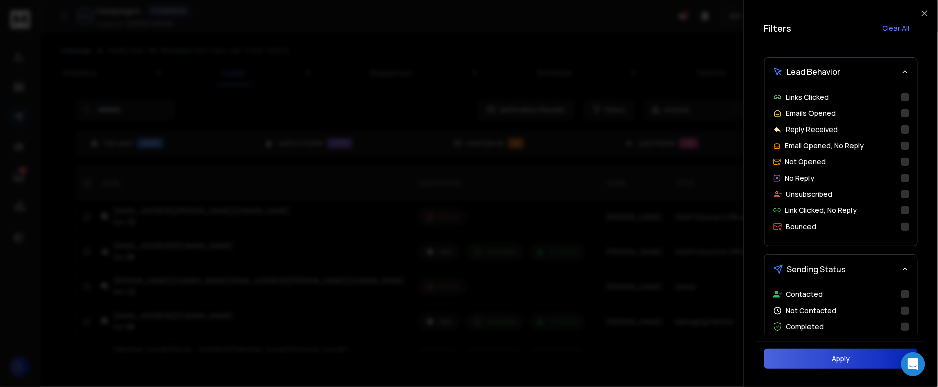
click at [792, 224] on p "Bounced" at bounding box center [801, 226] width 30 height 10
click at [901, 224] on button "Bounced" at bounding box center [905, 227] width 8 height 8
click at [818, 360] on button "Apply" at bounding box center [840, 358] width 153 height 20
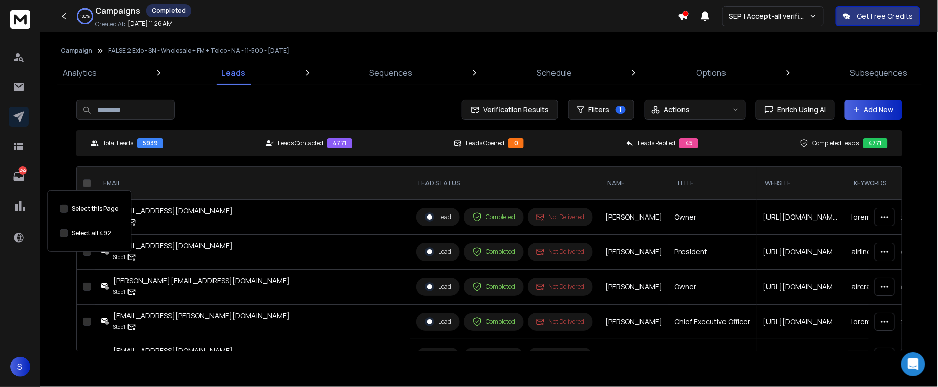
click at [65, 233] on button "Select this Page" at bounding box center [64, 233] width 8 height 8
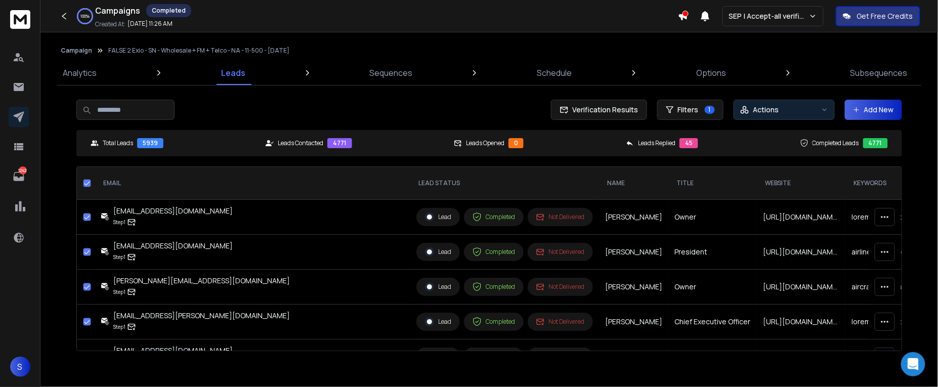
click at [774, 113] on p "Actions" at bounding box center [766, 110] width 26 height 10
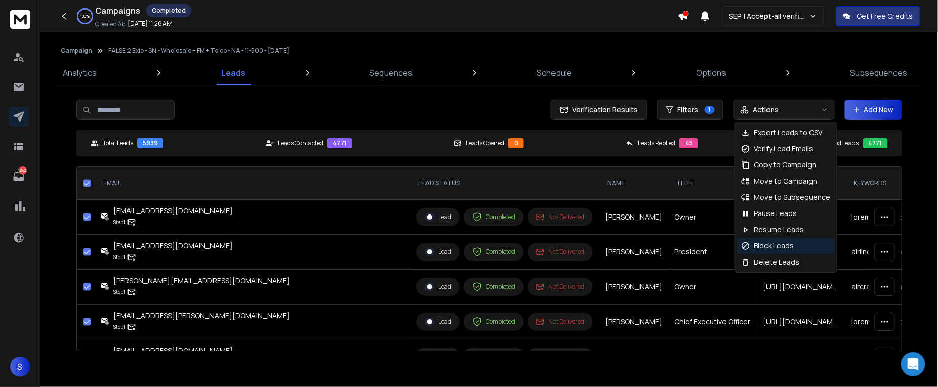
click at [810, 245] on div "Block Leads" at bounding box center [786, 246] width 98 height 16
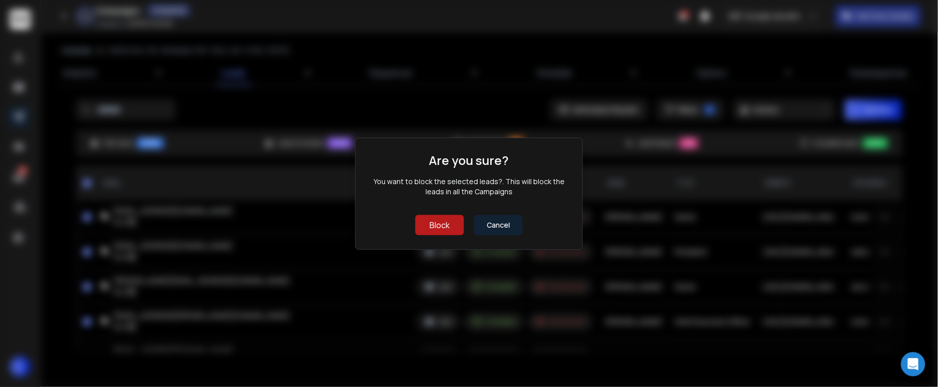
click at [452, 217] on button "Block" at bounding box center [439, 225] width 49 height 20
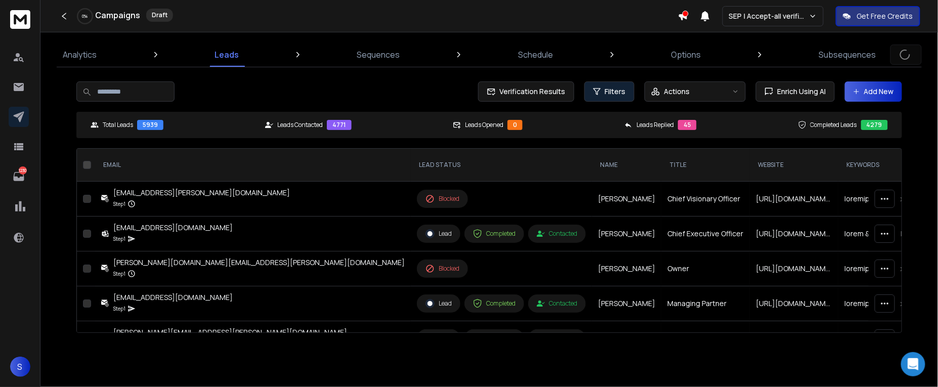
click at [613, 96] on span "Filters" at bounding box center [615, 91] width 21 height 10
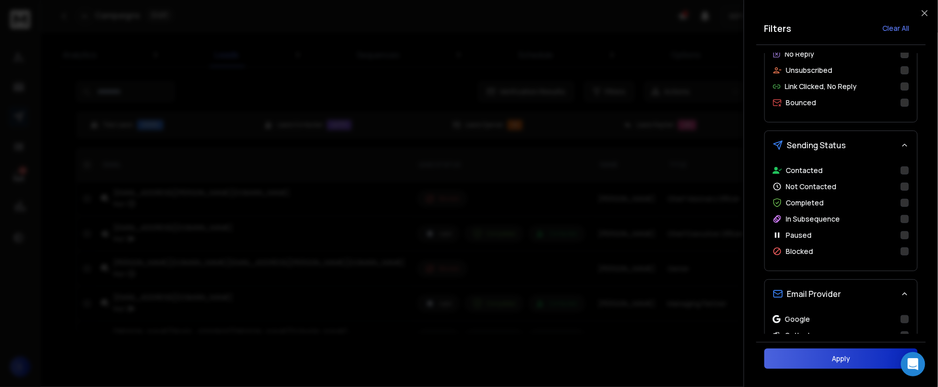
scroll to position [135, 0]
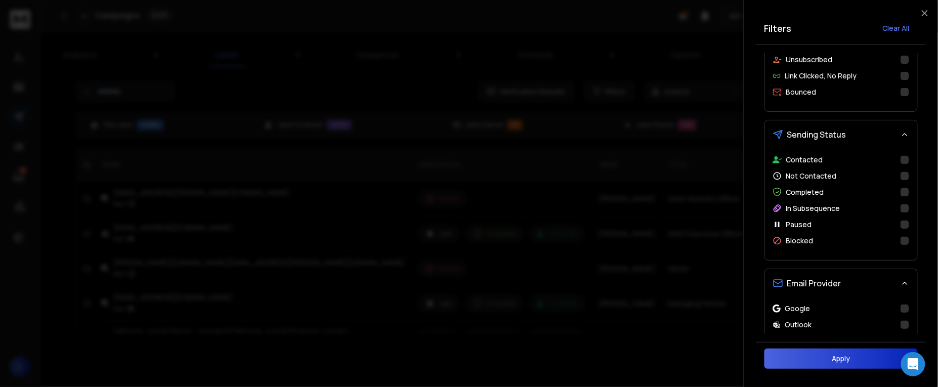
click at [797, 241] on p "Blocked" at bounding box center [799, 241] width 27 height 10
click at [901, 241] on button "Blocked" at bounding box center [905, 241] width 8 height 8
click at [809, 350] on button "Apply" at bounding box center [840, 358] width 153 height 20
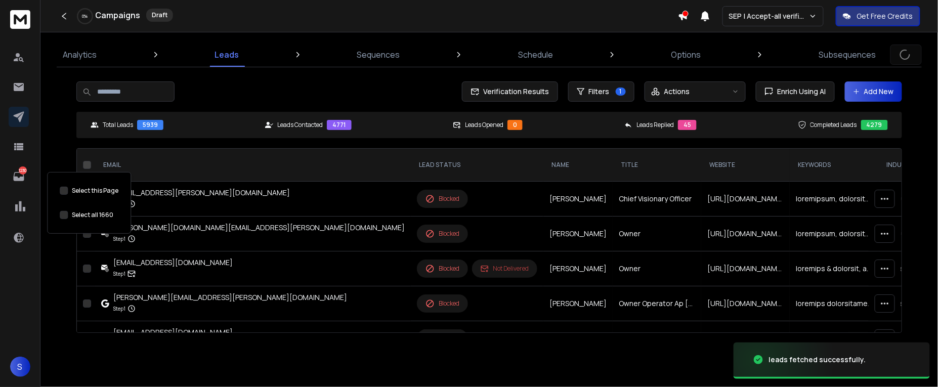
click at [65, 213] on button "Select this Page" at bounding box center [64, 215] width 8 height 8
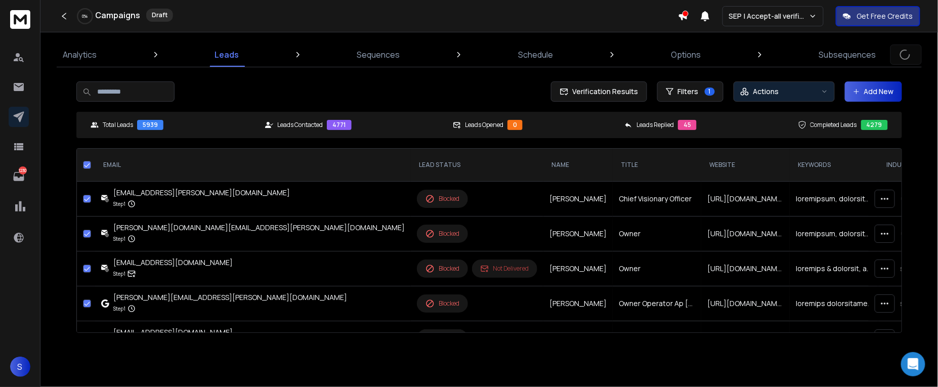
click at [772, 91] on p "Actions" at bounding box center [766, 91] width 26 height 10
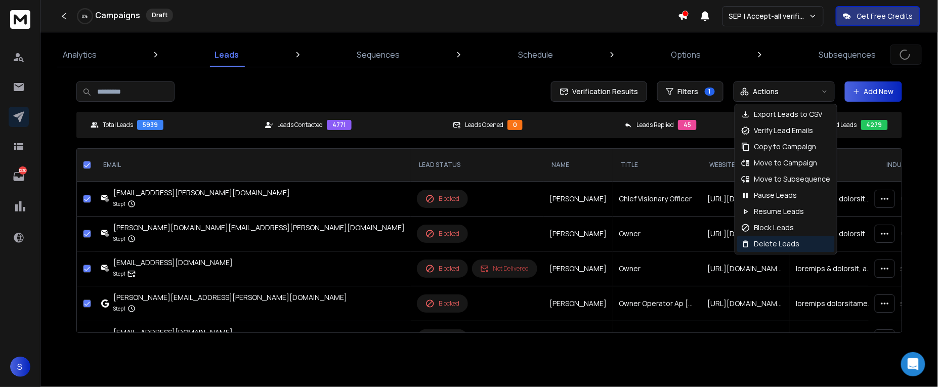
click at [789, 245] on p "Delete Leads" at bounding box center [777, 244] width 46 height 10
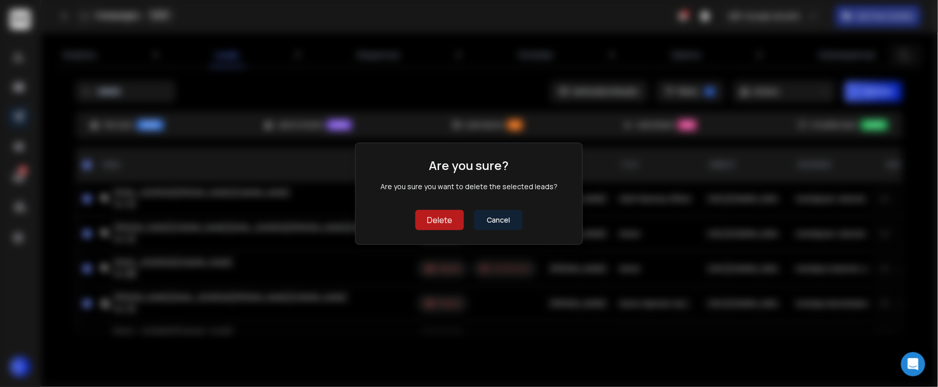
click at [429, 211] on button "Delete" at bounding box center [439, 220] width 49 height 20
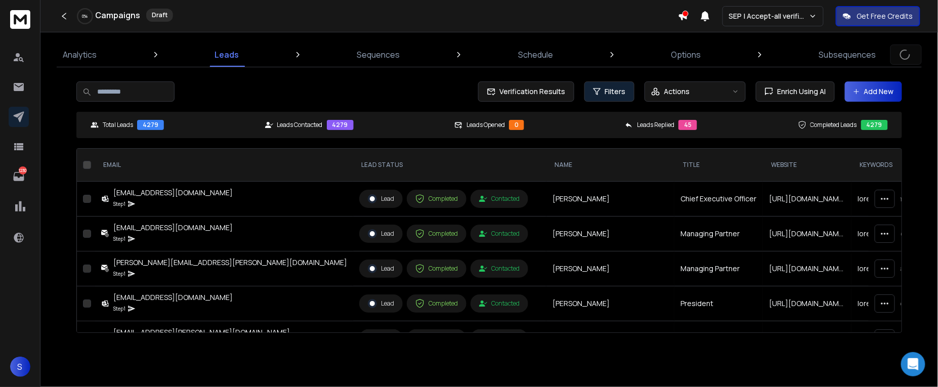
click at [616, 92] on span "Filters" at bounding box center [615, 91] width 21 height 10
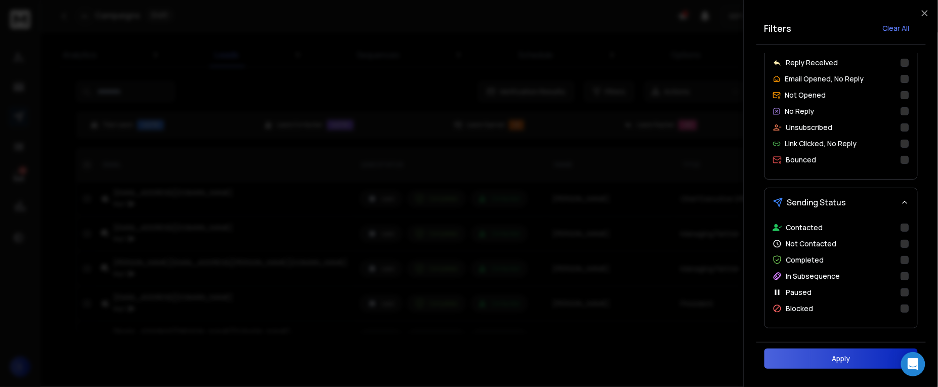
scroll to position [67, 0]
click at [801, 308] on p "Blocked" at bounding box center [799, 308] width 27 height 10
click at [901, 308] on button "Blocked" at bounding box center [905, 308] width 8 height 8
click at [823, 372] on div "Apply" at bounding box center [840, 358] width 169 height 33
drag, startPoint x: 823, startPoint y: 362, endPoint x: 816, endPoint y: 358, distance: 8.2
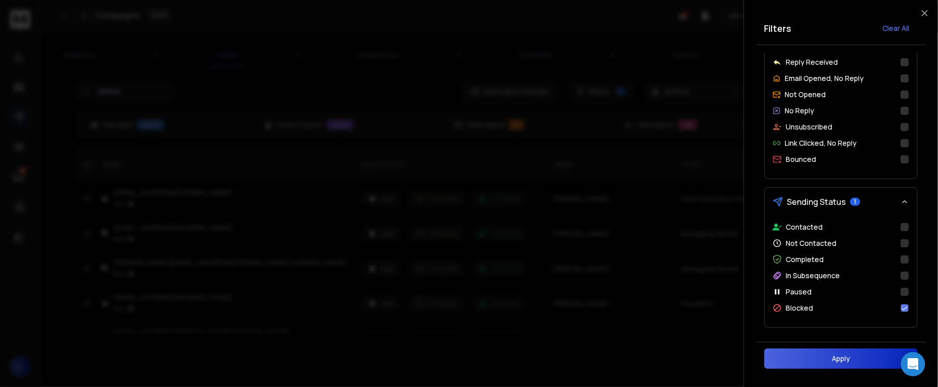
click at [823, 361] on button "Apply" at bounding box center [840, 358] width 153 height 20
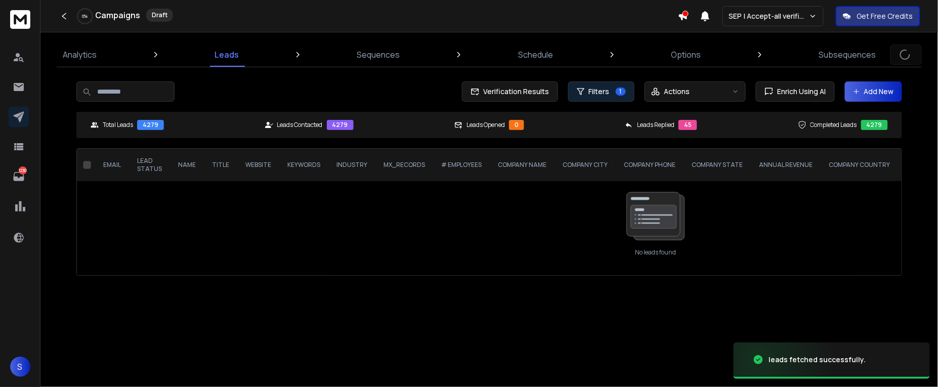
click at [586, 90] on button "Filters 1" at bounding box center [601, 91] width 66 height 20
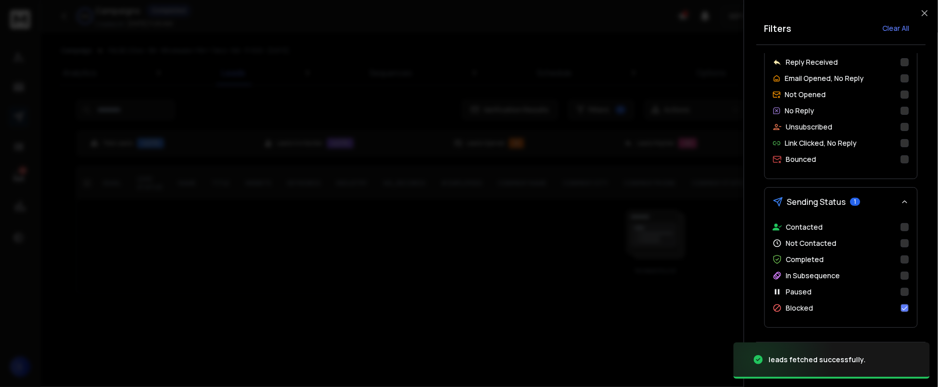
click at [792, 227] on p "Contacted" at bounding box center [804, 227] width 37 height 10
click at [901, 227] on button "Contacted" at bounding box center [905, 227] width 8 height 8
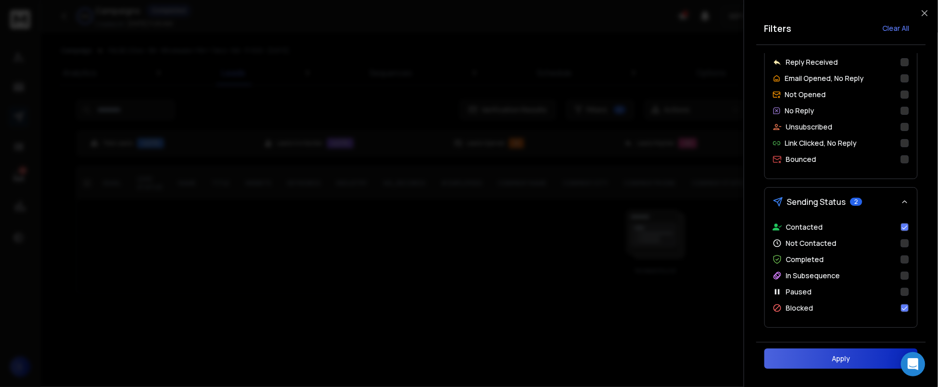
click at [804, 310] on p "Blocked" at bounding box center [799, 308] width 27 height 10
click at [901, 310] on button "Blocked" at bounding box center [905, 308] width 8 height 8
click at [821, 361] on button "Apply" at bounding box center [840, 358] width 153 height 20
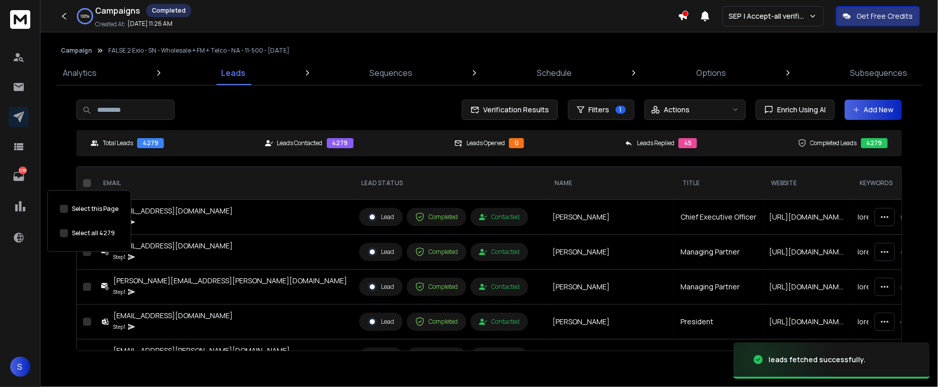
click at [69, 234] on div "Select all 4279" at bounding box center [89, 233] width 59 height 8
click at [63, 232] on button "Select this Page" at bounding box center [64, 233] width 8 height 8
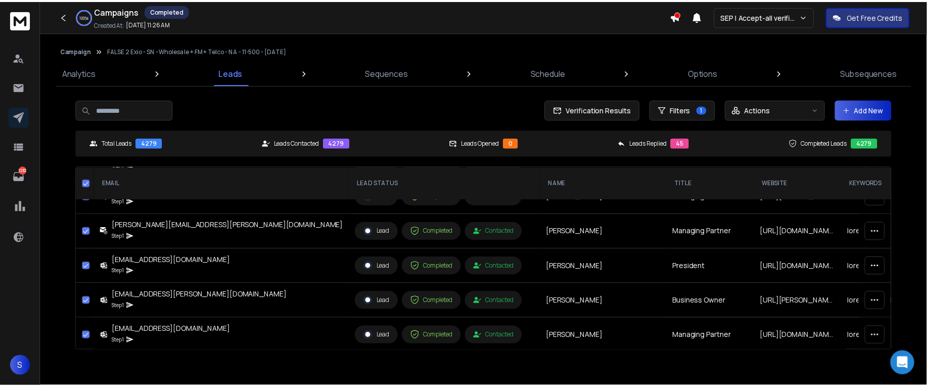
scroll to position [0, 0]
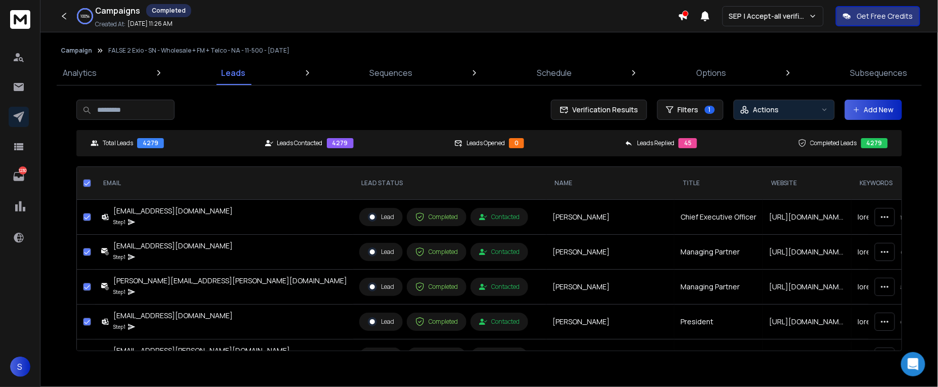
click at [795, 112] on div "Actions" at bounding box center [778, 110] width 77 height 10
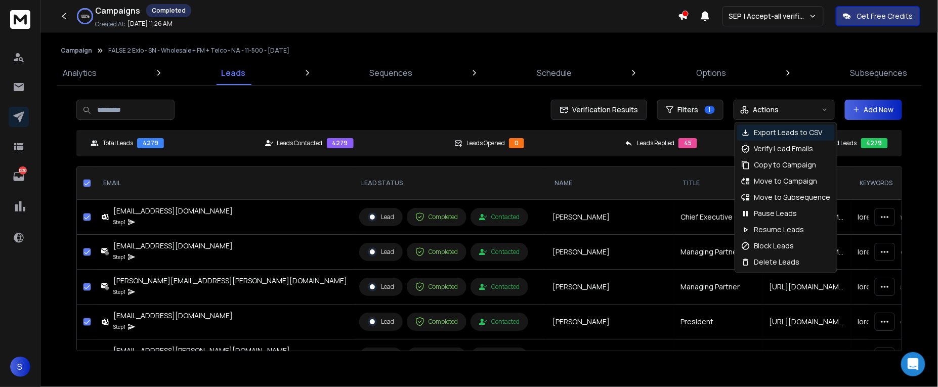
click at [801, 134] on p "Export Leads to CSV" at bounding box center [788, 132] width 68 height 10
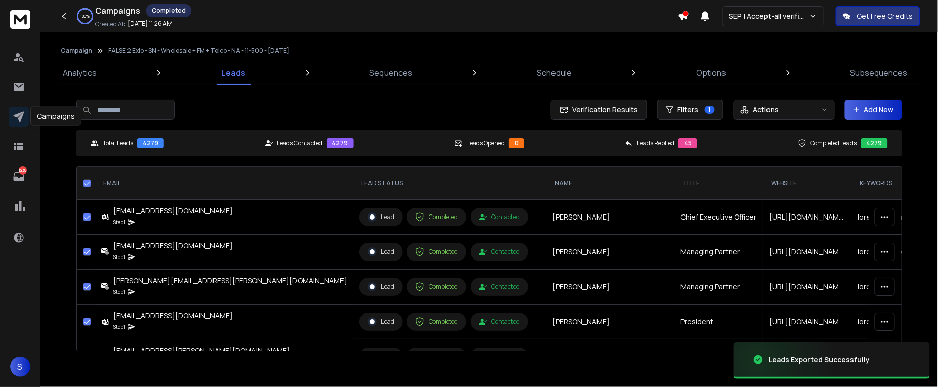
click at [19, 113] on icon at bounding box center [18, 117] width 11 height 11
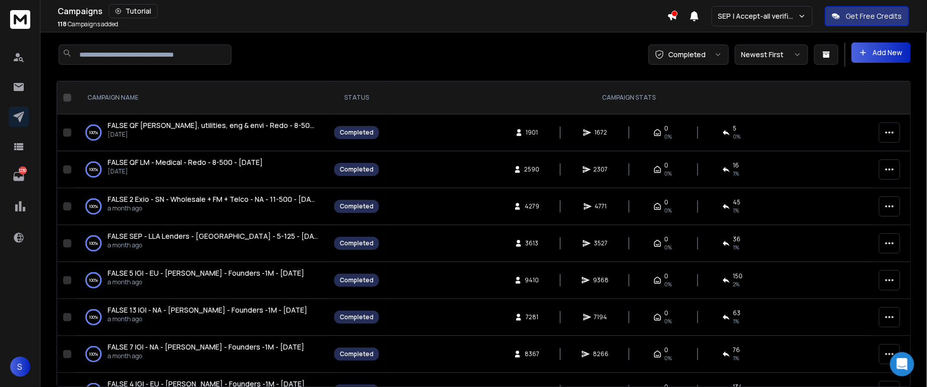
click at [885, 209] on icon "button" at bounding box center [890, 206] width 10 height 10
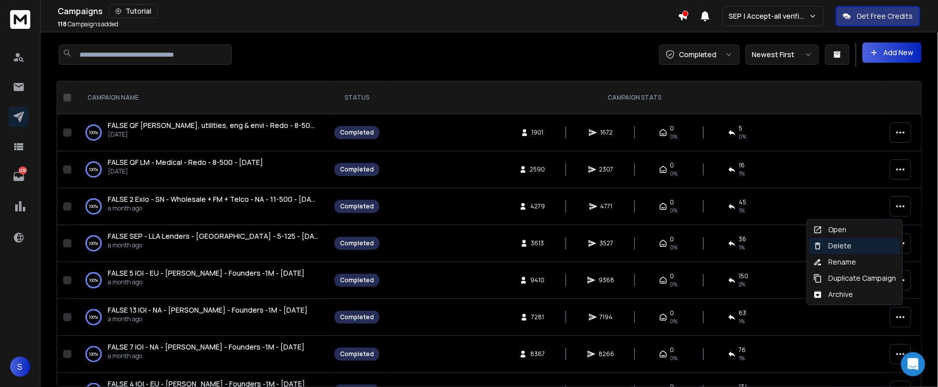
click at [861, 243] on div "Delete" at bounding box center [854, 246] width 91 height 16
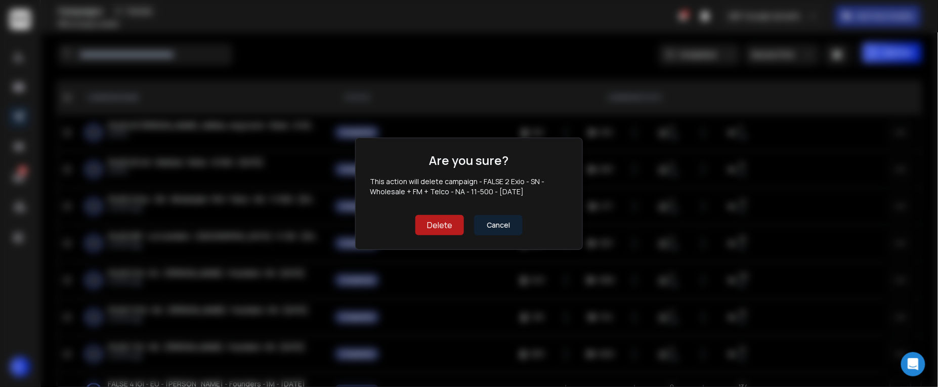
click at [454, 231] on button "Delete" at bounding box center [439, 225] width 49 height 20
